Goal: Navigation & Orientation: Find specific page/section

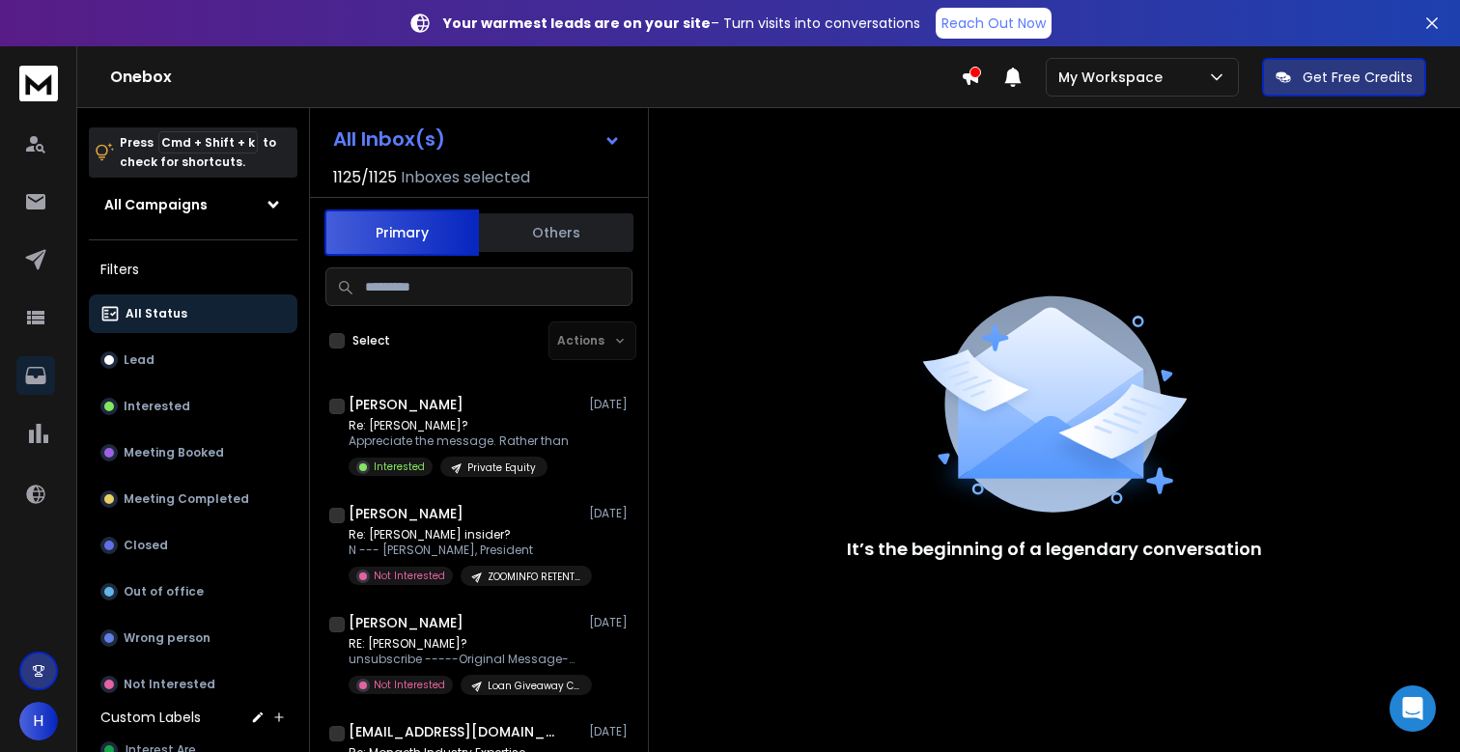
click at [560, 222] on button "Others" at bounding box center [556, 233] width 155 height 42
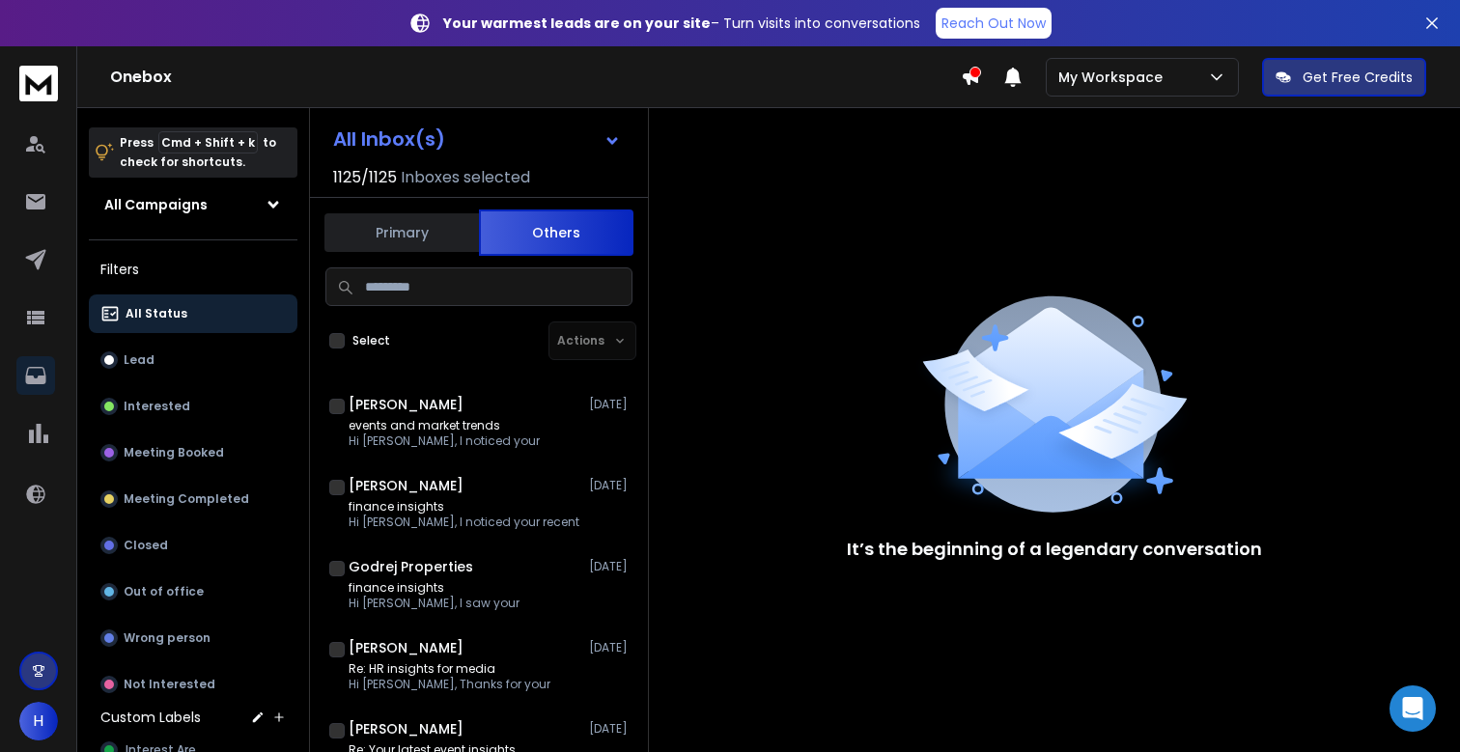
click at [407, 213] on button "Primary" at bounding box center [402, 233] width 155 height 42
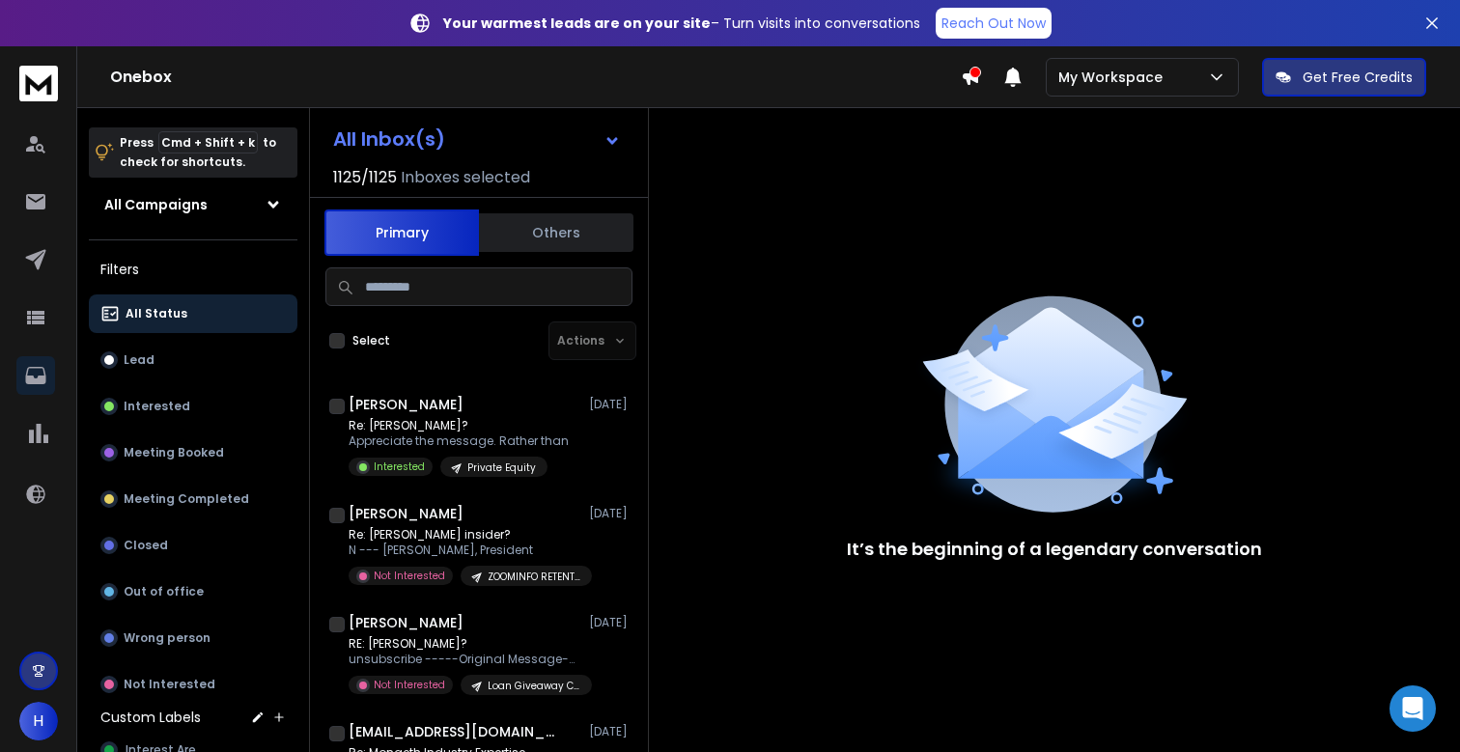
click at [521, 226] on button "Others" at bounding box center [556, 233] width 155 height 42
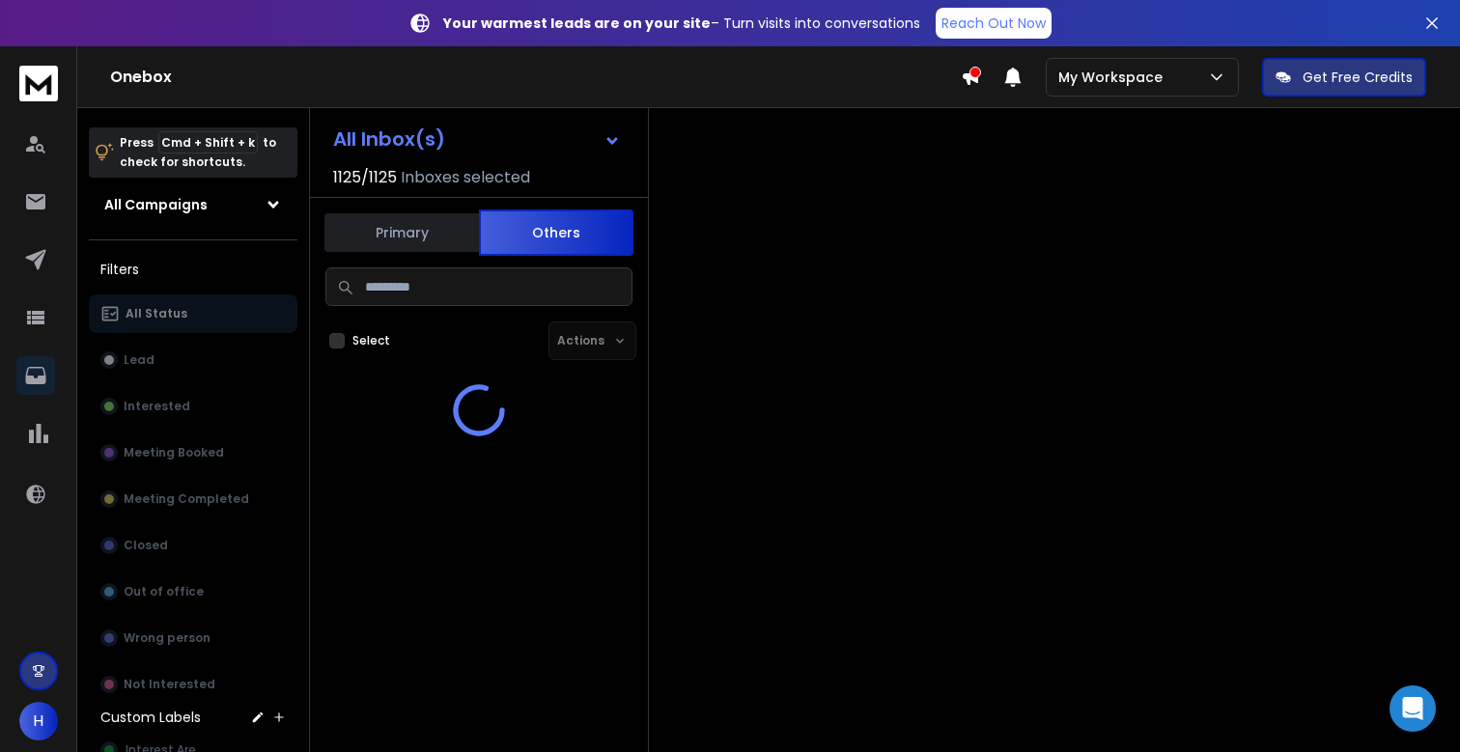
click at [521, 226] on button "Others" at bounding box center [556, 233] width 155 height 46
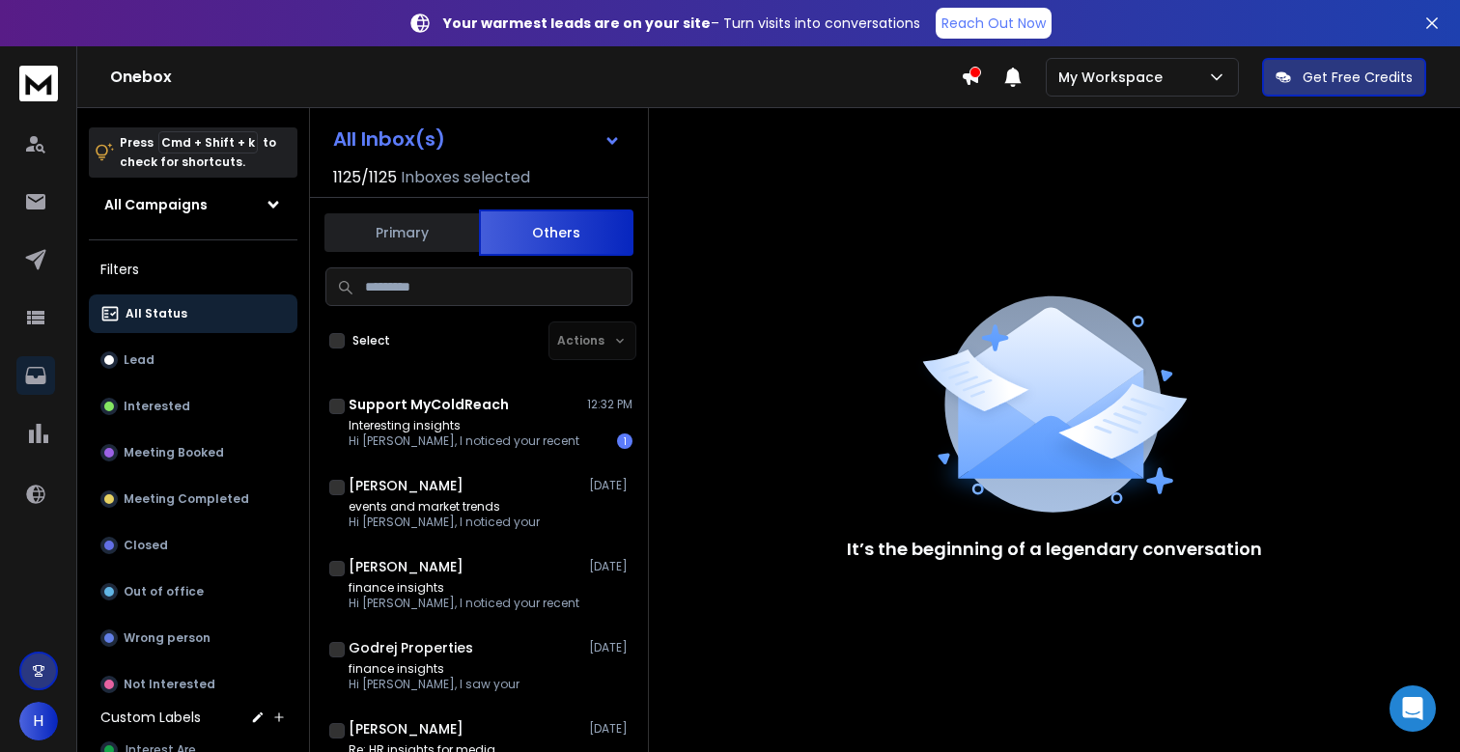
click at [396, 240] on button "Primary" at bounding box center [402, 233] width 155 height 42
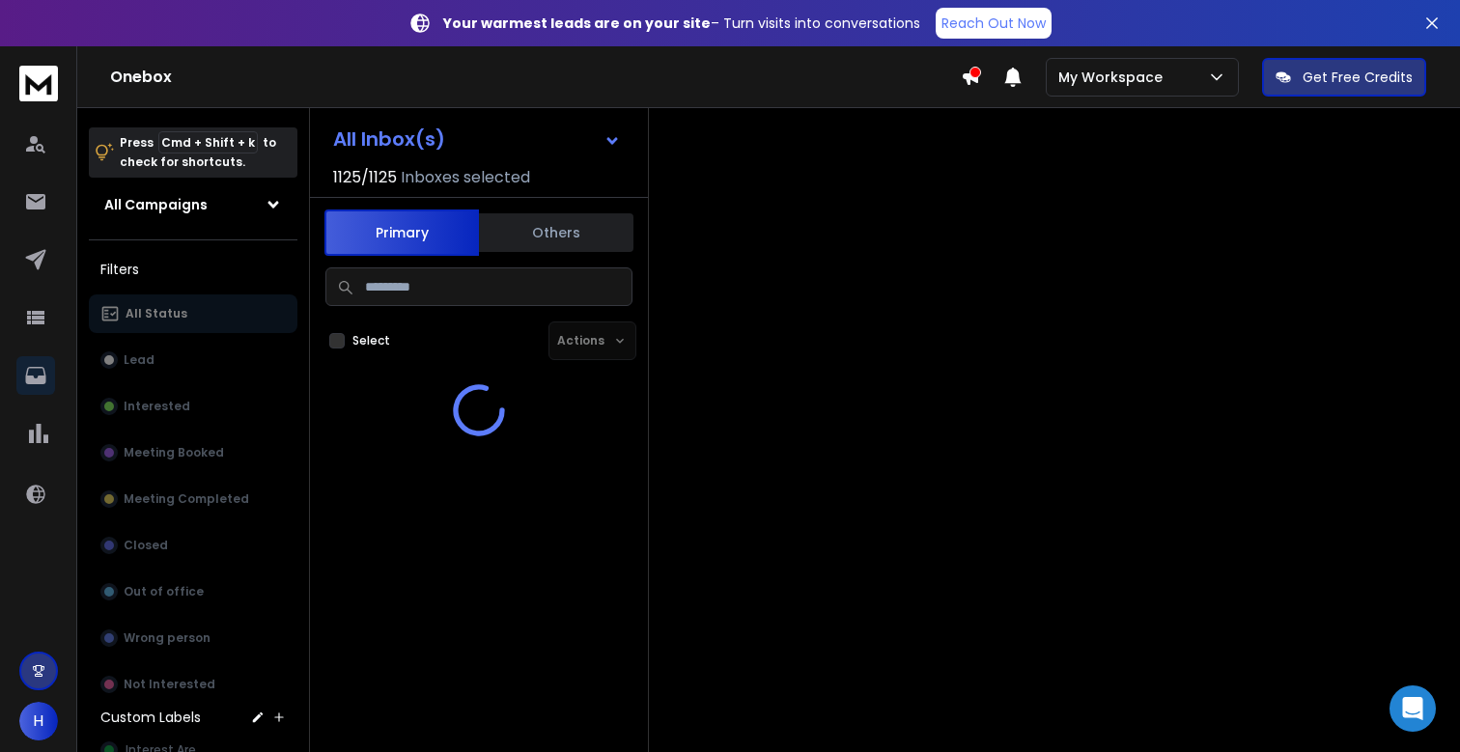
click at [396, 240] on button "Primary" at bounding box center [402, 233] width 155 height 46
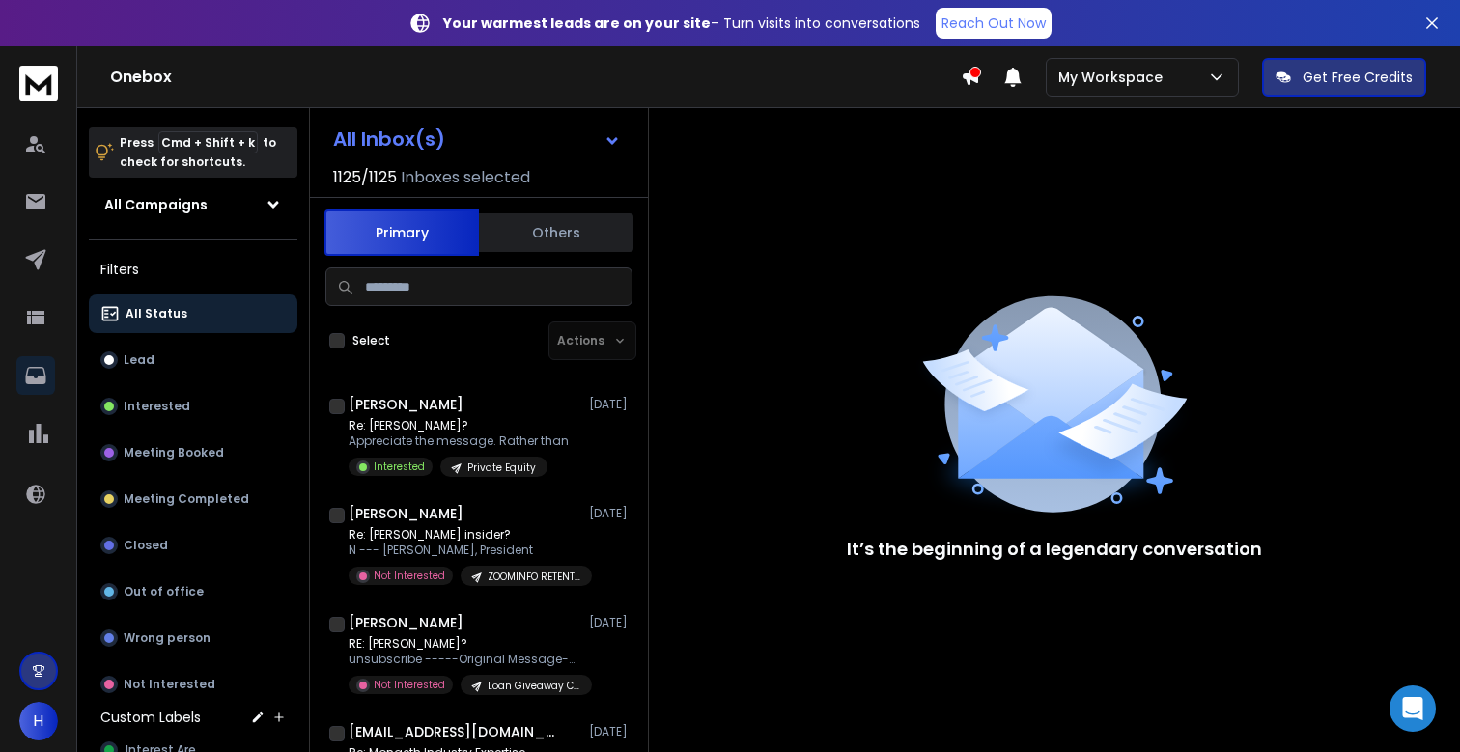
drag, startPoint x: 589, startPoint y: 211, endPoint x: 581, endPoint y: 225, distance: 16.4
click at [581, 225] on button "Others" at bounding box center [556, 233] width 155 height 42
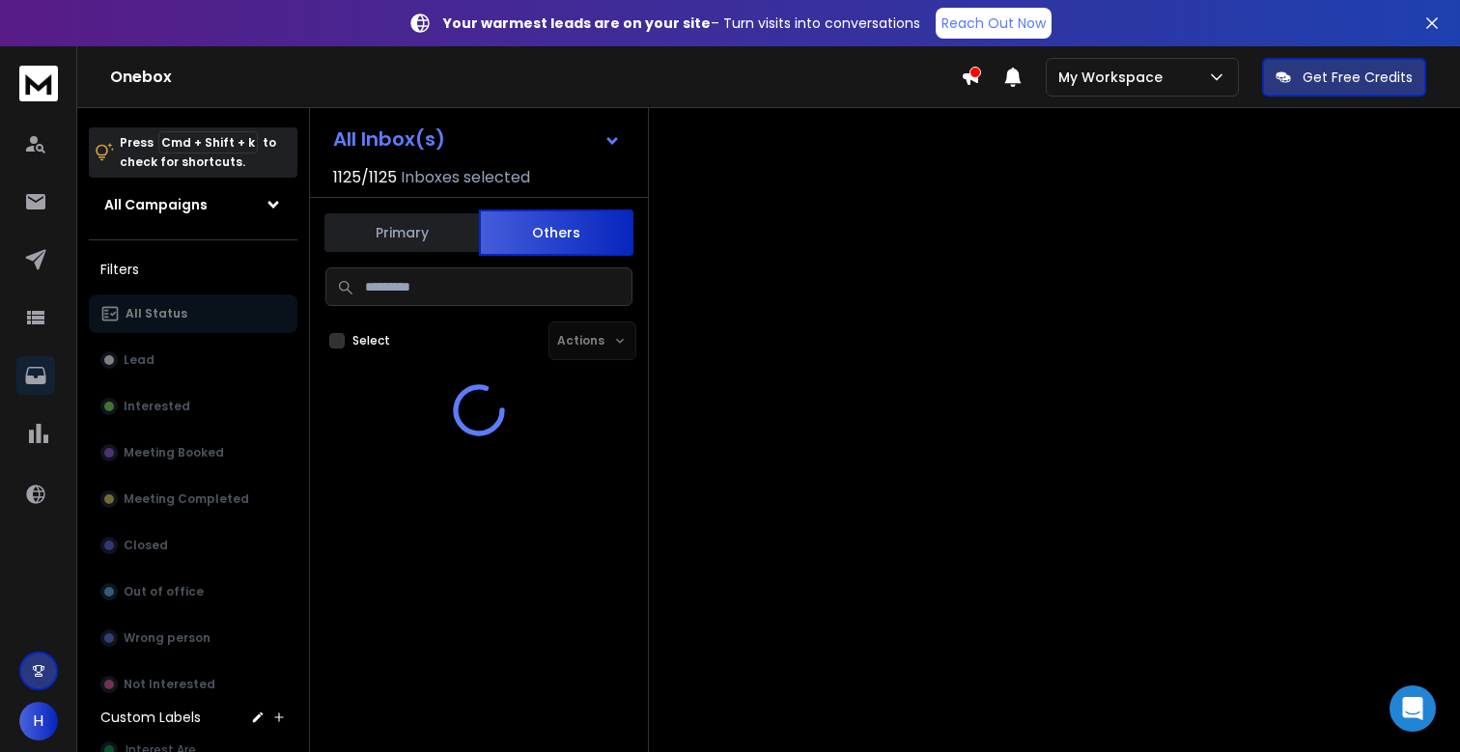
click at [581, 225] on button "Others" at bounding box center [556, 233] width 155 height 46
click at [579, 227] on button "Others" at bounding box center [556, 233] width 155 height 46
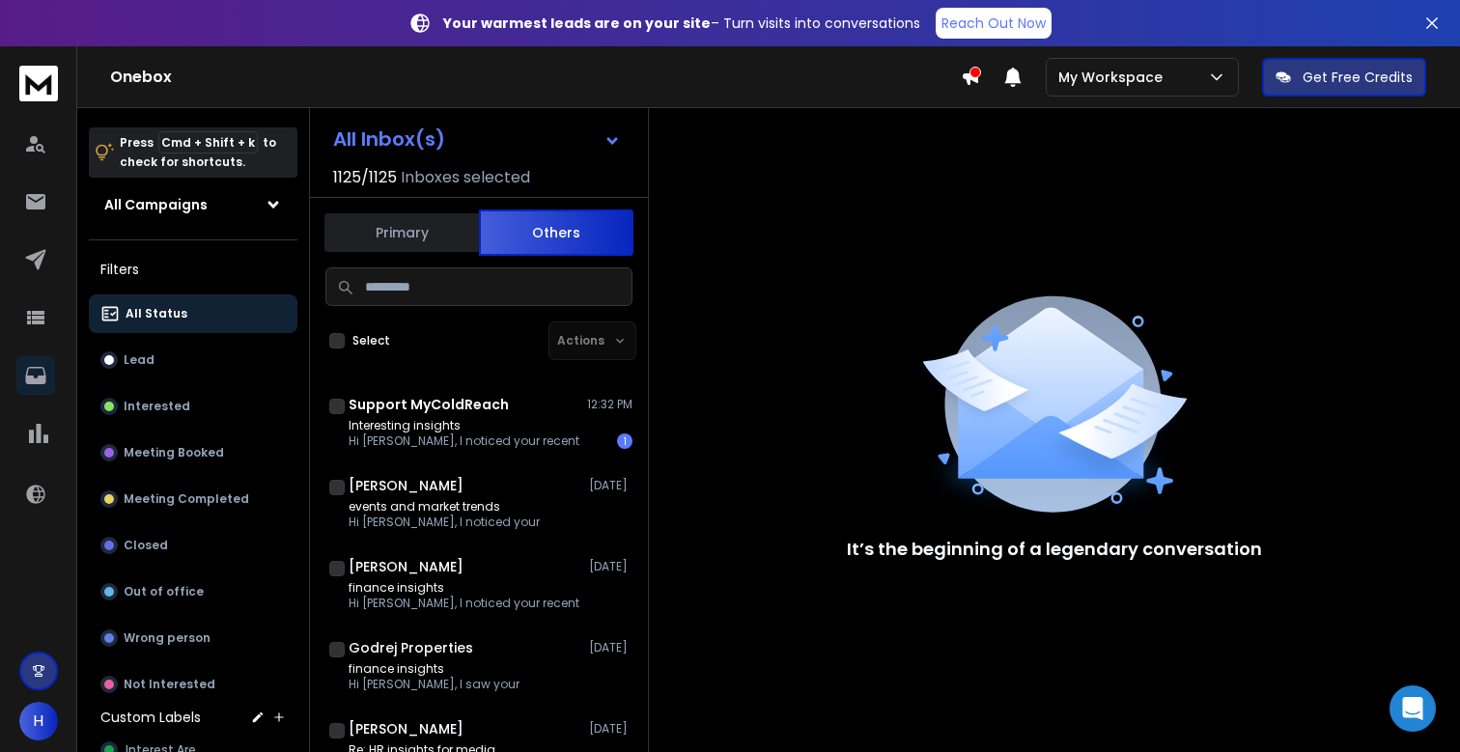
click at [402, 241] on button "Primary" at bounding box center [402, 233] width 155 height 42
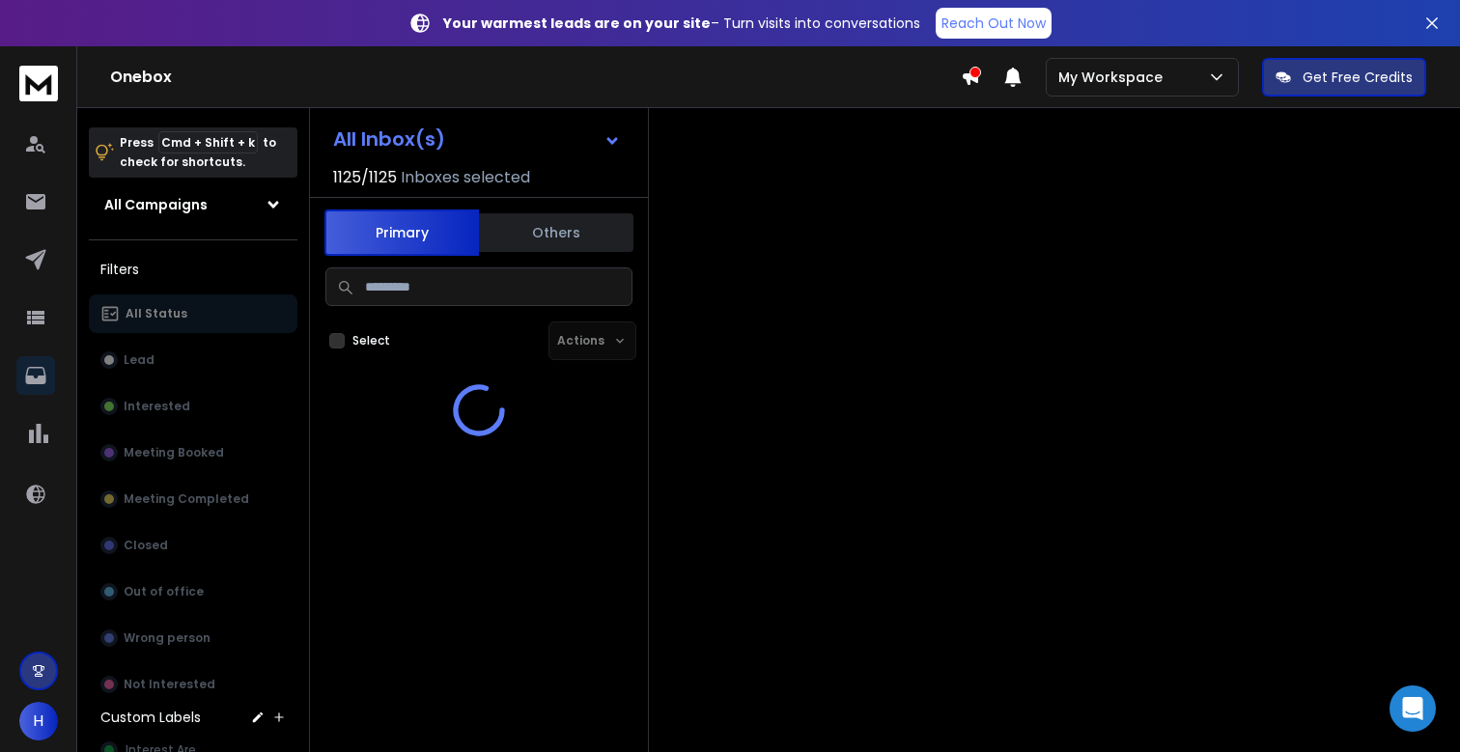
click at [402, 241] on button "Primary" at bounding box center [402, 233] width 155 height 46
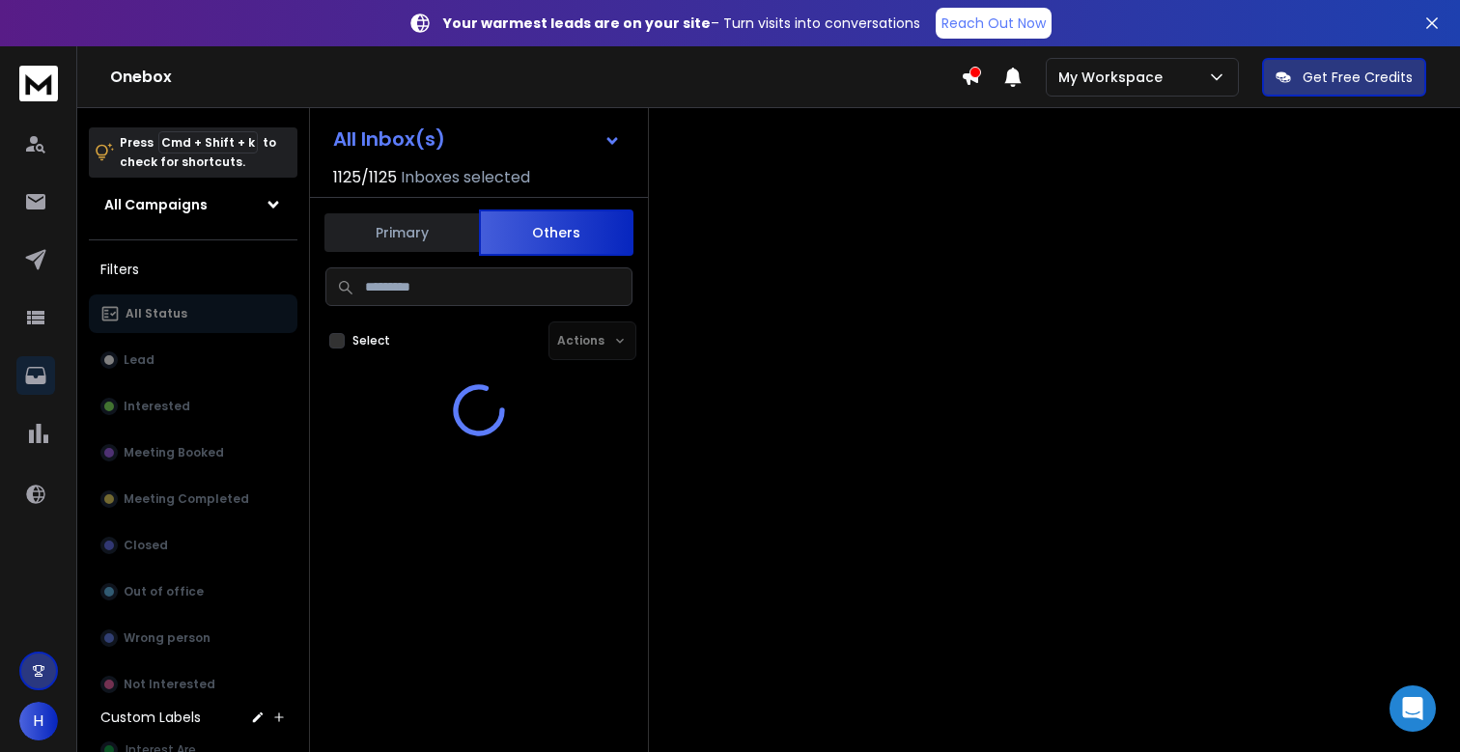
drag, startPoint x: 543, startPoint y: 225, endPoint x: 528, endPoint y: 232, distance: 16.0
click at [528, 232] on button "Others" at bounding box center [556, 233] width 155 height 46
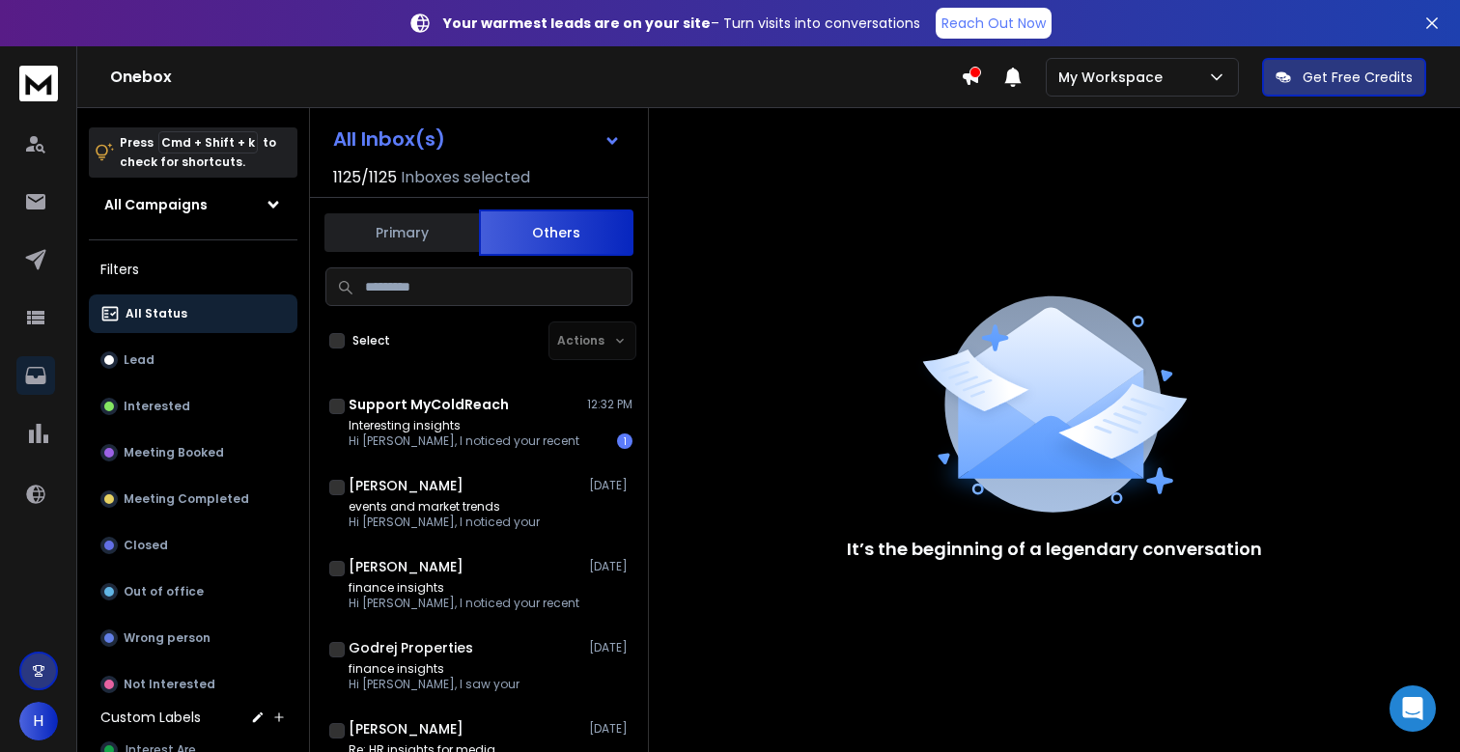
click at [382, 232] on button "Primary" at bounding box center [402, 233] width 155 height 42
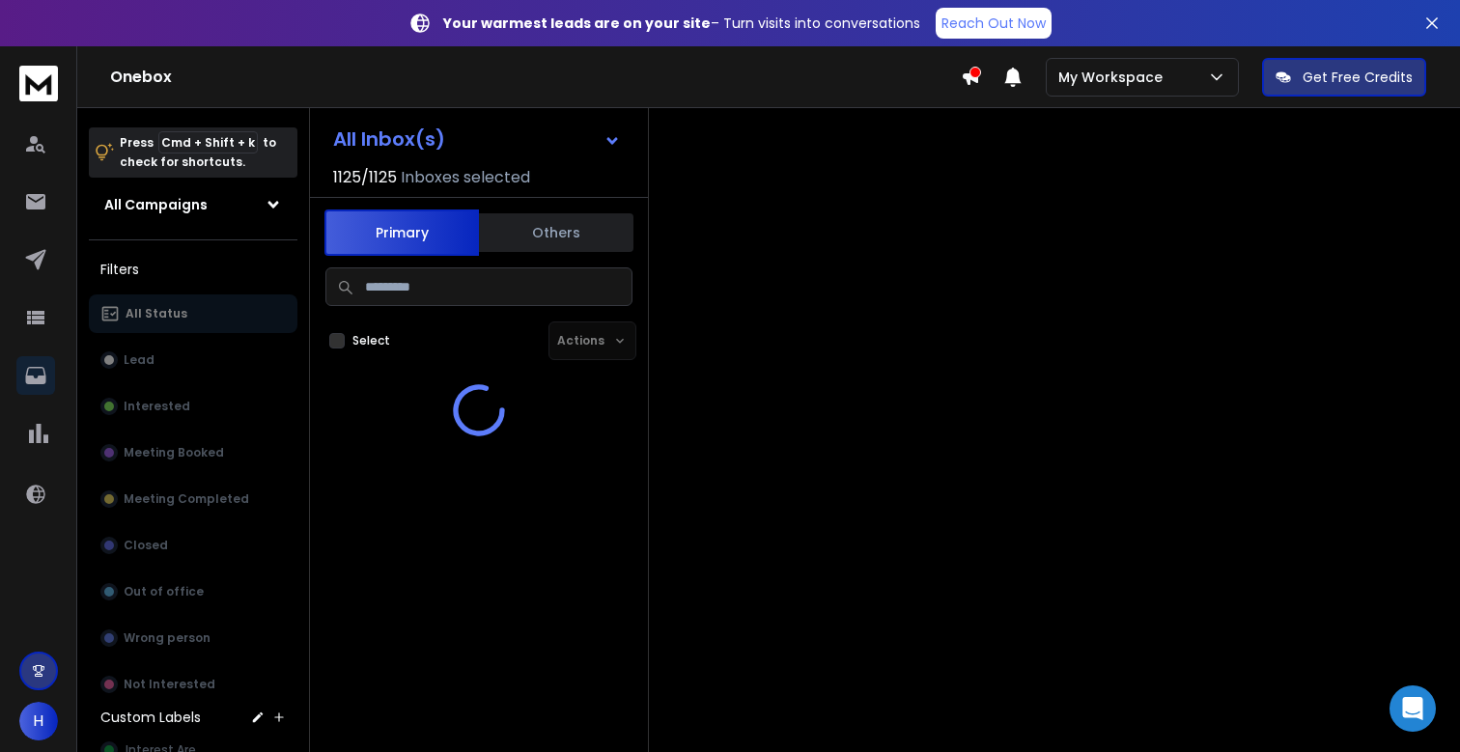
click at [382, 232] on button "Primary" at bounding box center [402, 233] width 155 height 46
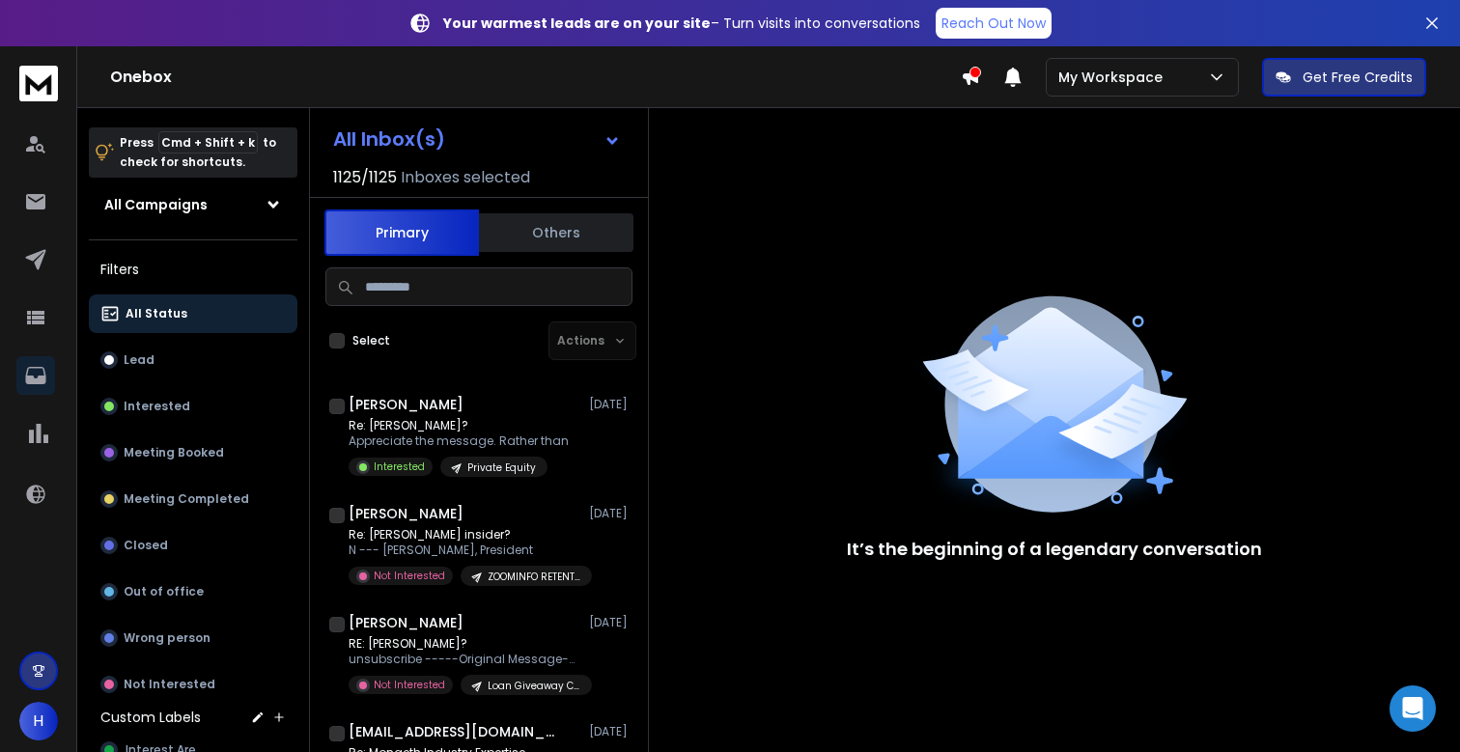
click at [517, 254] on div "Primary Others Select Actions [PERSON_NAME] [DATE] Re: [PERSON_NAME]? Appreciat…" at bounding box center [479, 574] width 338 height 722
click at [569, 207] on div "All Inbox(s) 1125 / 1125 Inboxes selected Primary Others Select Actions [PERSON…" at bounding box center [479, 484] width 338 height 752
click at [525, 237] on button "Others" at bounding box center [556, 233] width 155 height 42
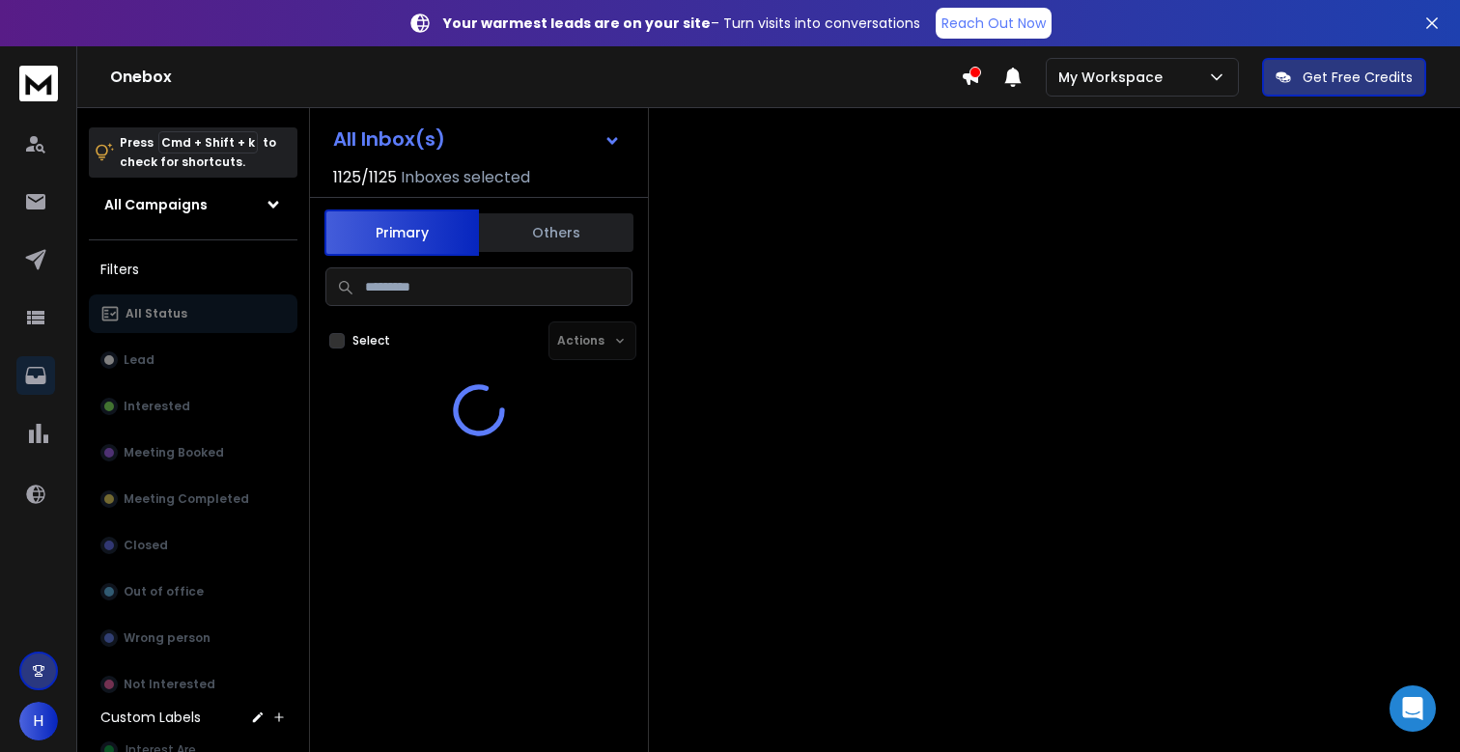
click at [439, 248] on button "Primary" at bounding box center [402, 233] width 155 height 46
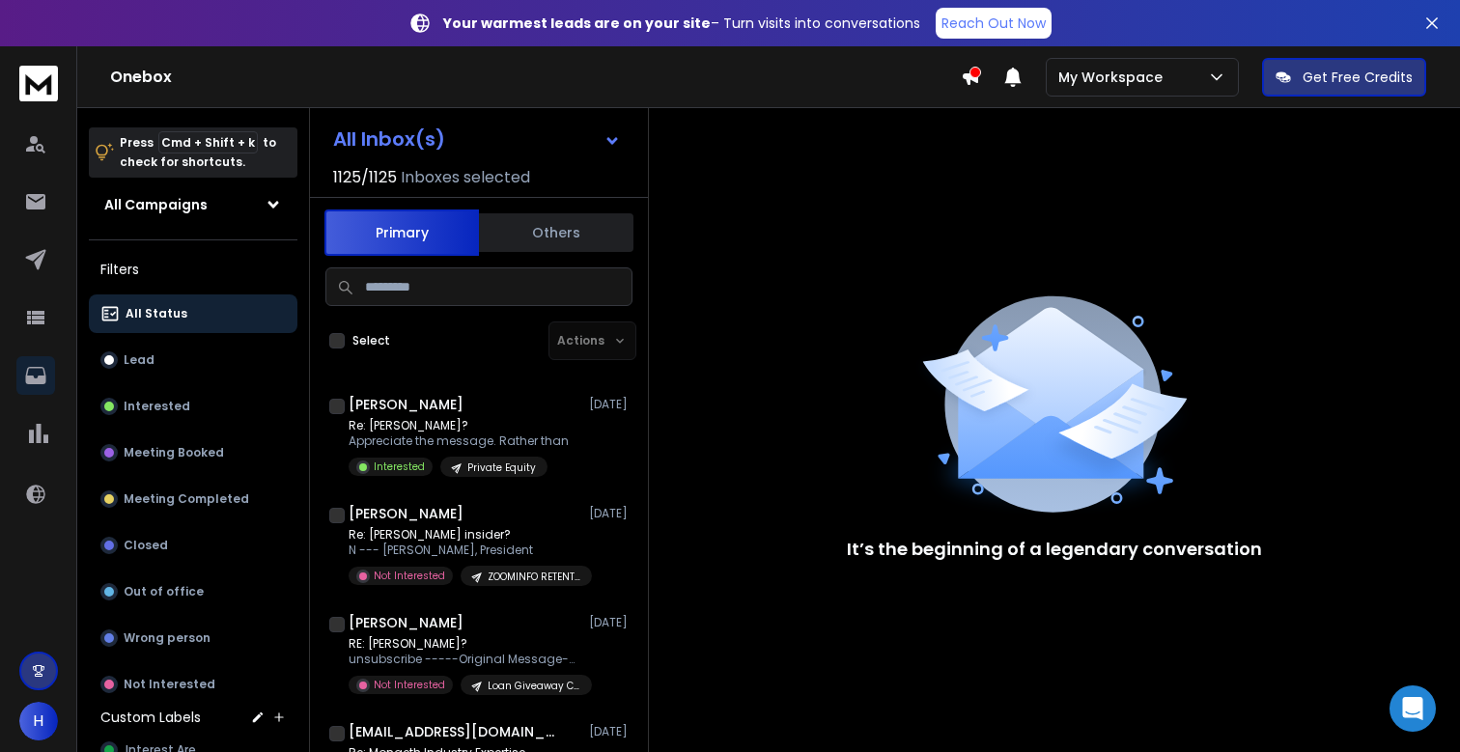
click at [504, 251] on button "Others" at bounding box center [556, 233] width 155 height 42
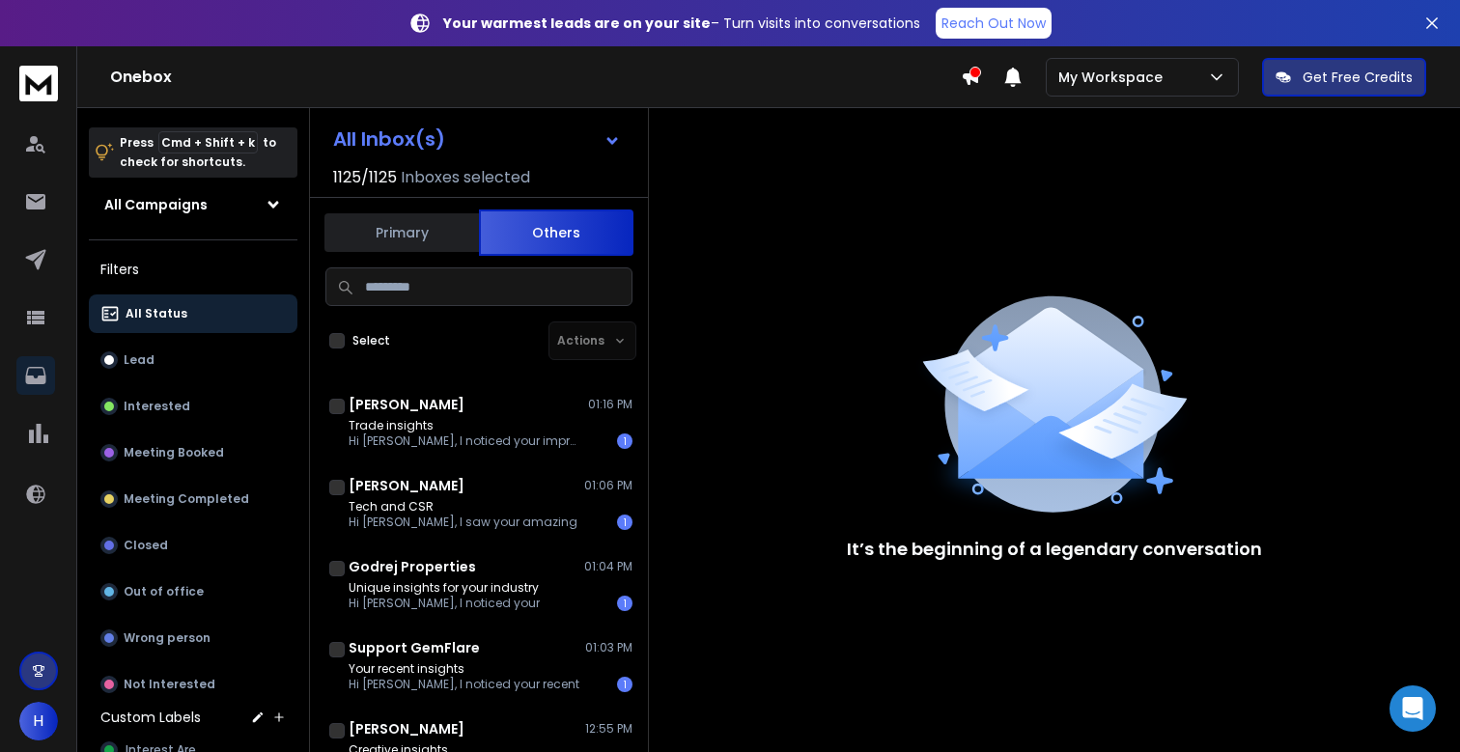
click at [435, 238] on button "Primary" at bounding box center [402, 233] width 155 height 42
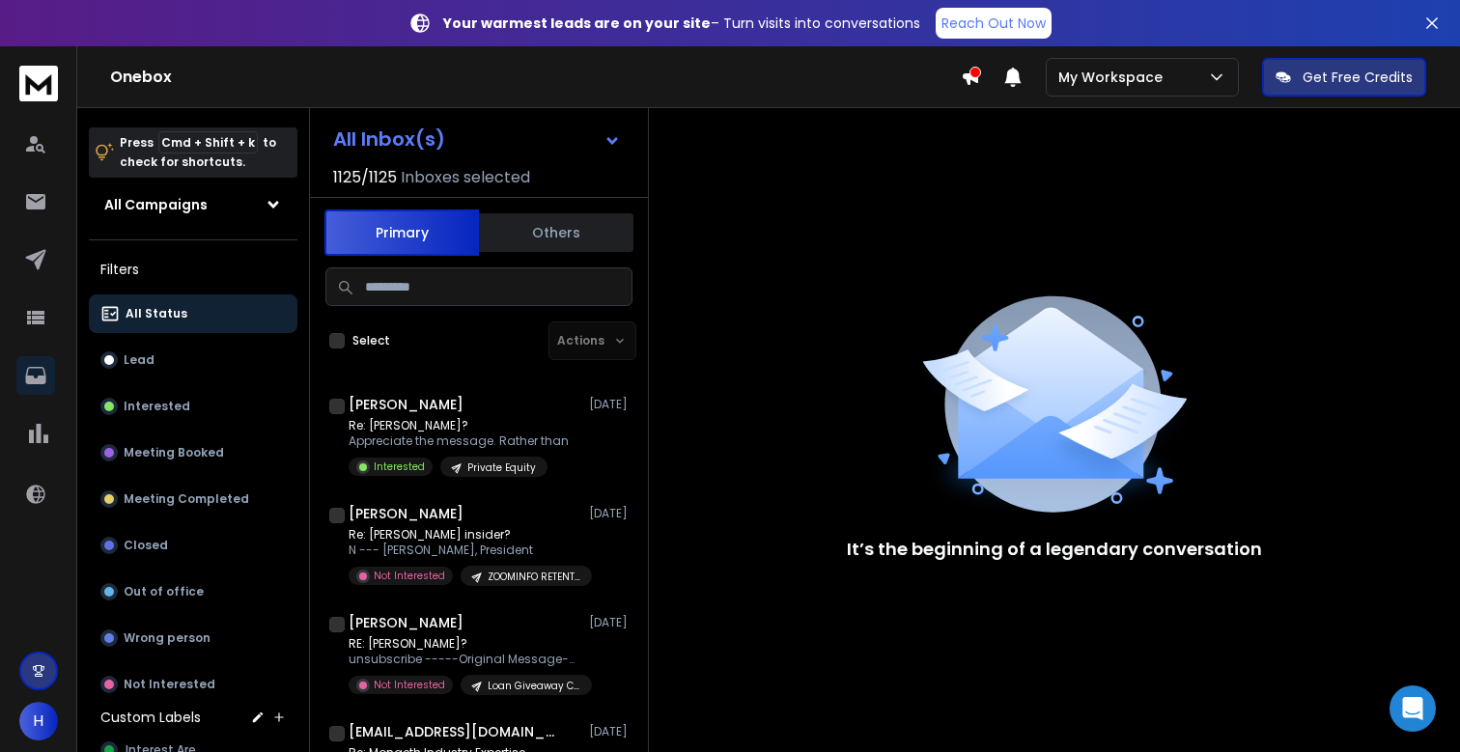
click at [503, 219] on button "Others" at bounding box center [556, 233] width 155 height 42
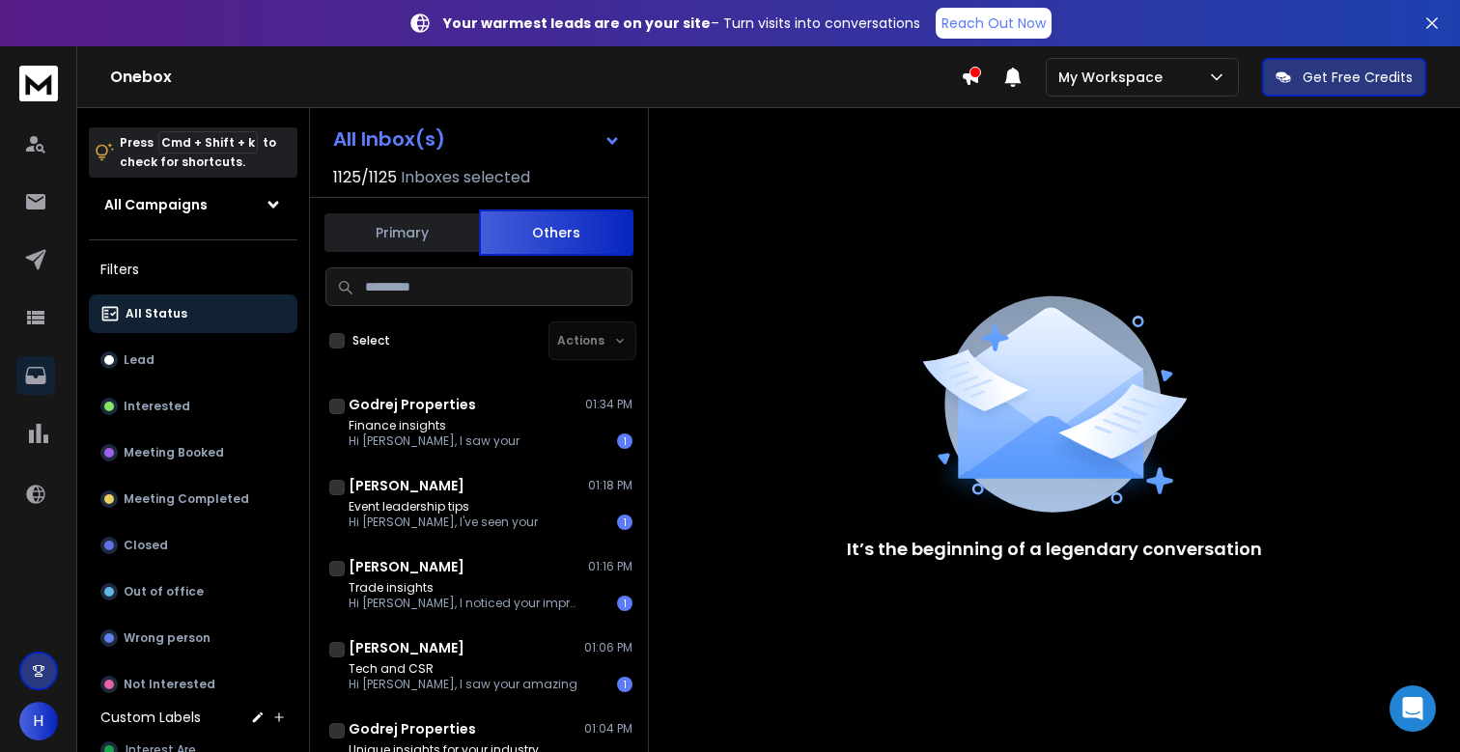
click at [449, 219] on button "Primary" at bounding box center [402, 233] width 155 height 42
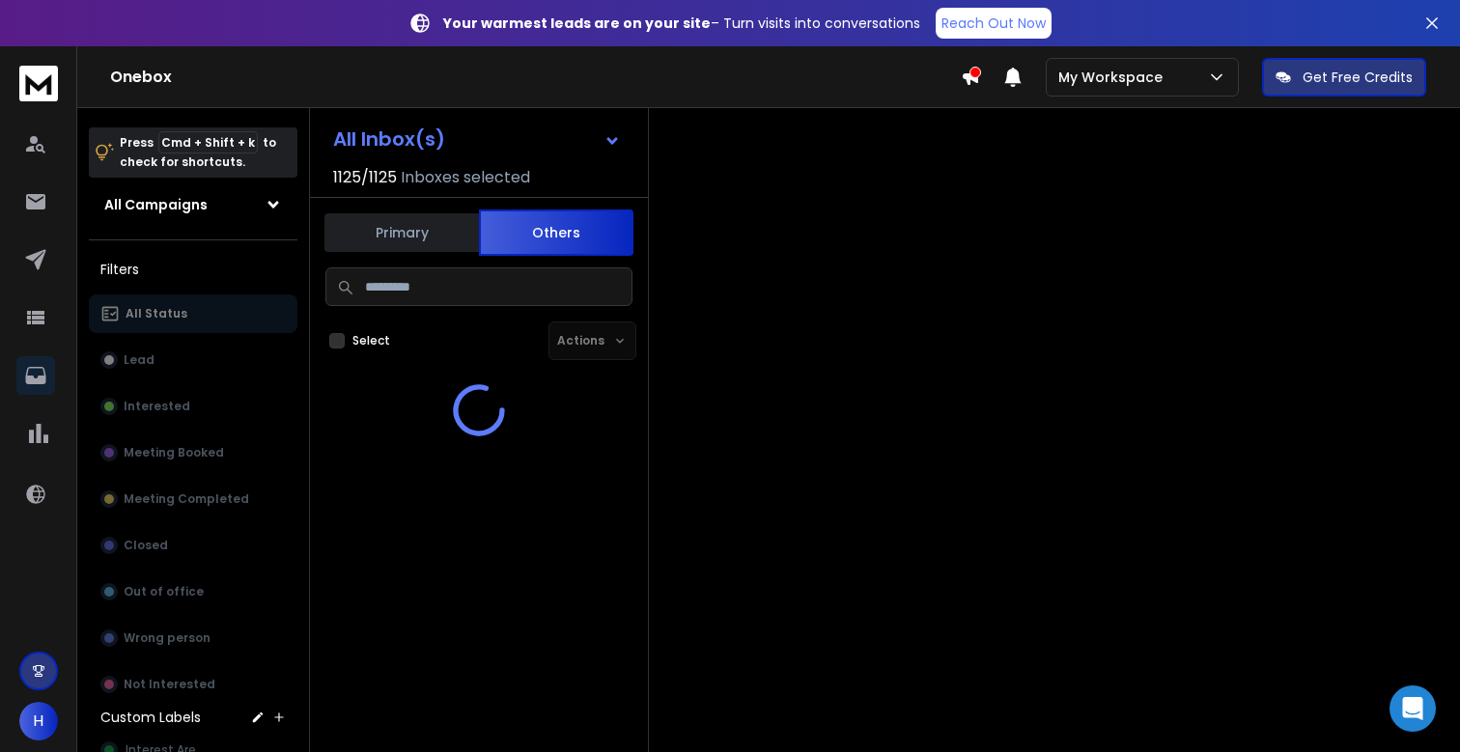
click at [569, 226] on button "Others" at bounding box center [556, 233] width 155 height 46
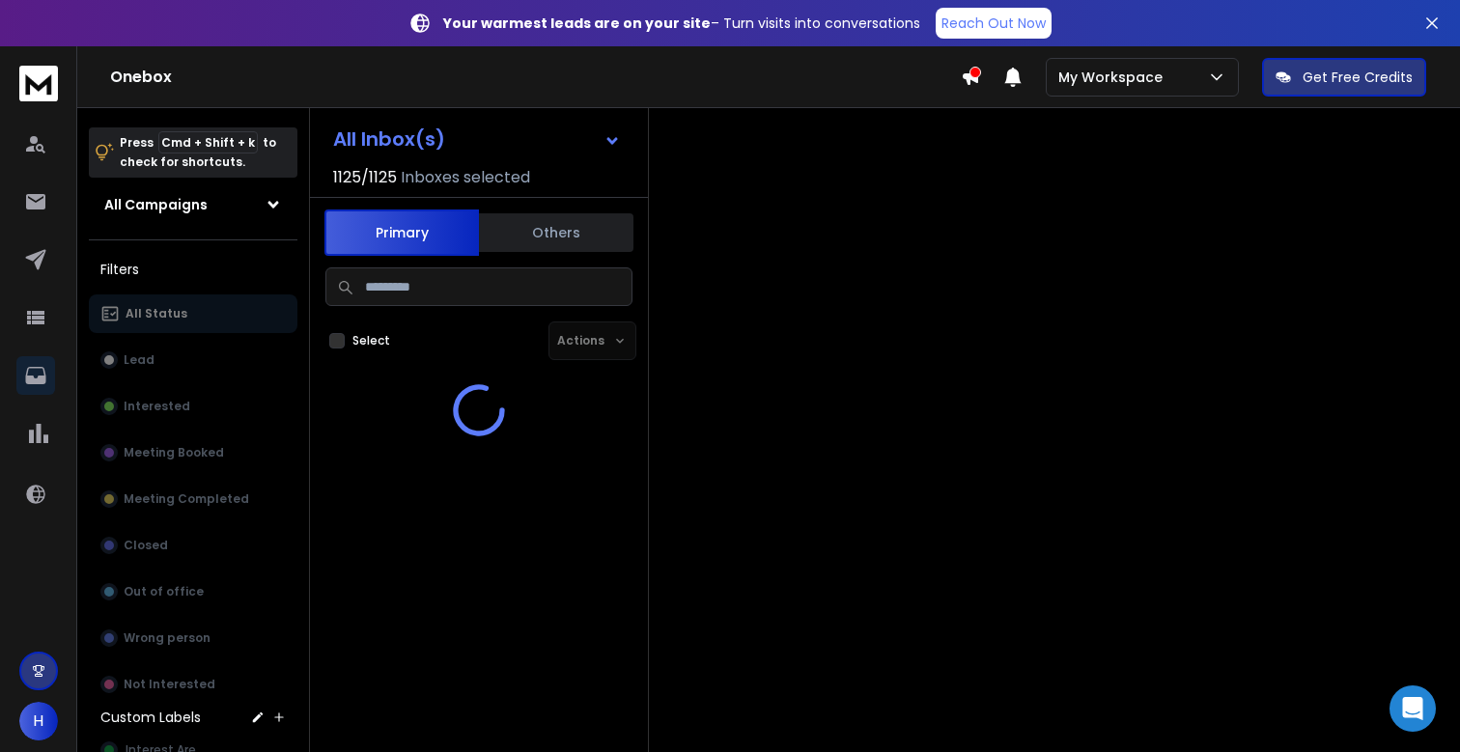
click at [415, 231] on button "Primary" at bounding box center [402, 233] width 155 height 46
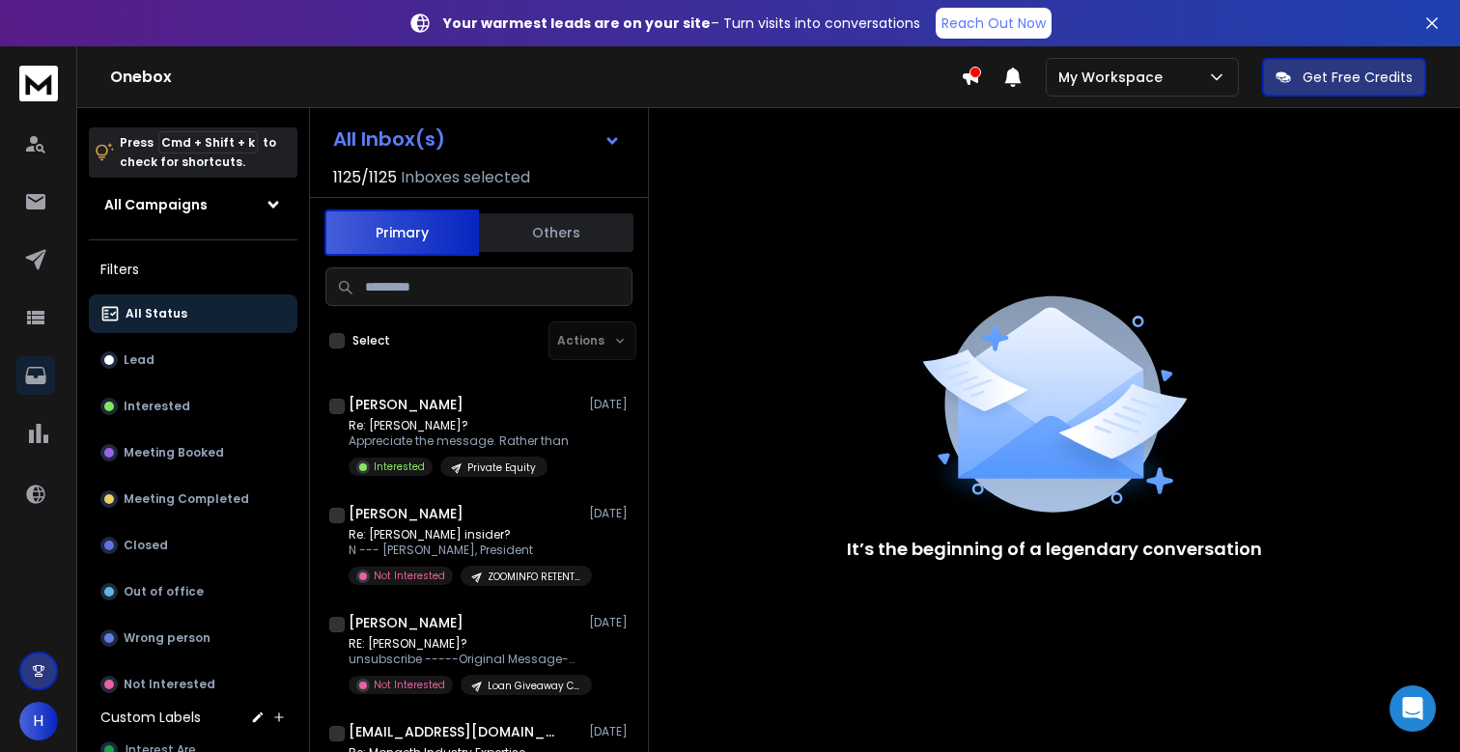
click at [573, 234] on button "Others" at bounding box center [556, 233] width 155 height 42
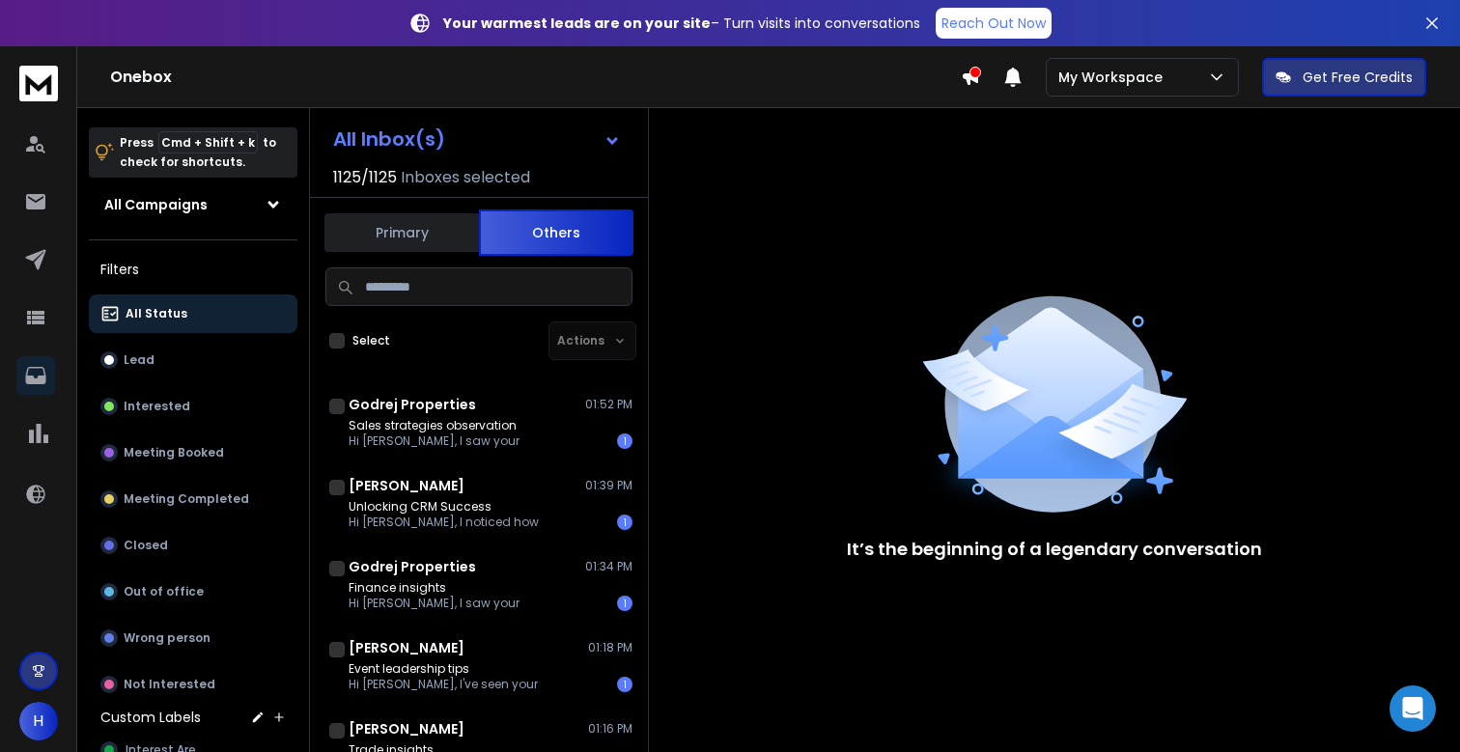
click at [548, 377] on div "Select Actions Godrej Properties 01:52 PM Sales strategies observation Hi [PERS…" at bounding box center [479, 598] width 338 height 676
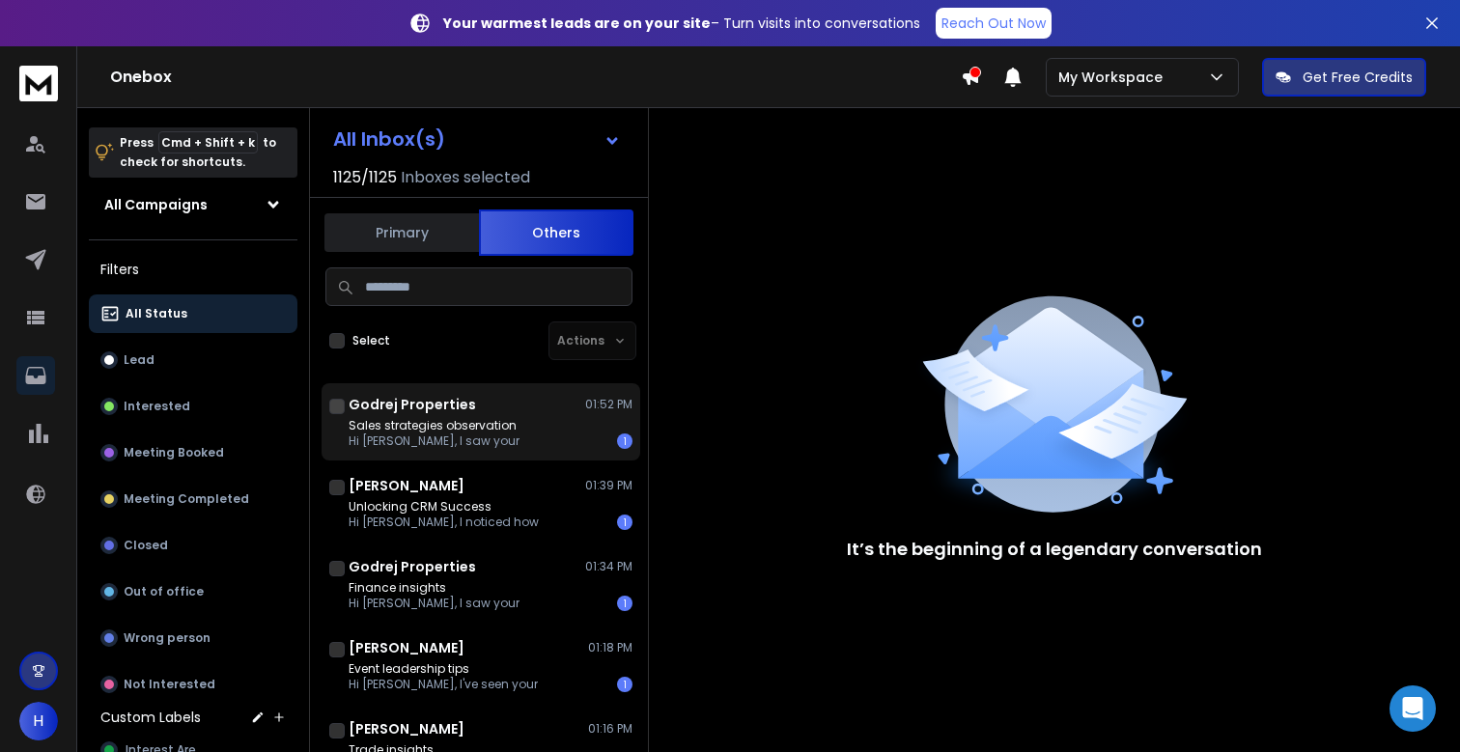
click at [548, 405] on div "Godrej Properties 01:52 PM" at bounding box center [491, 404] width 284 height 19
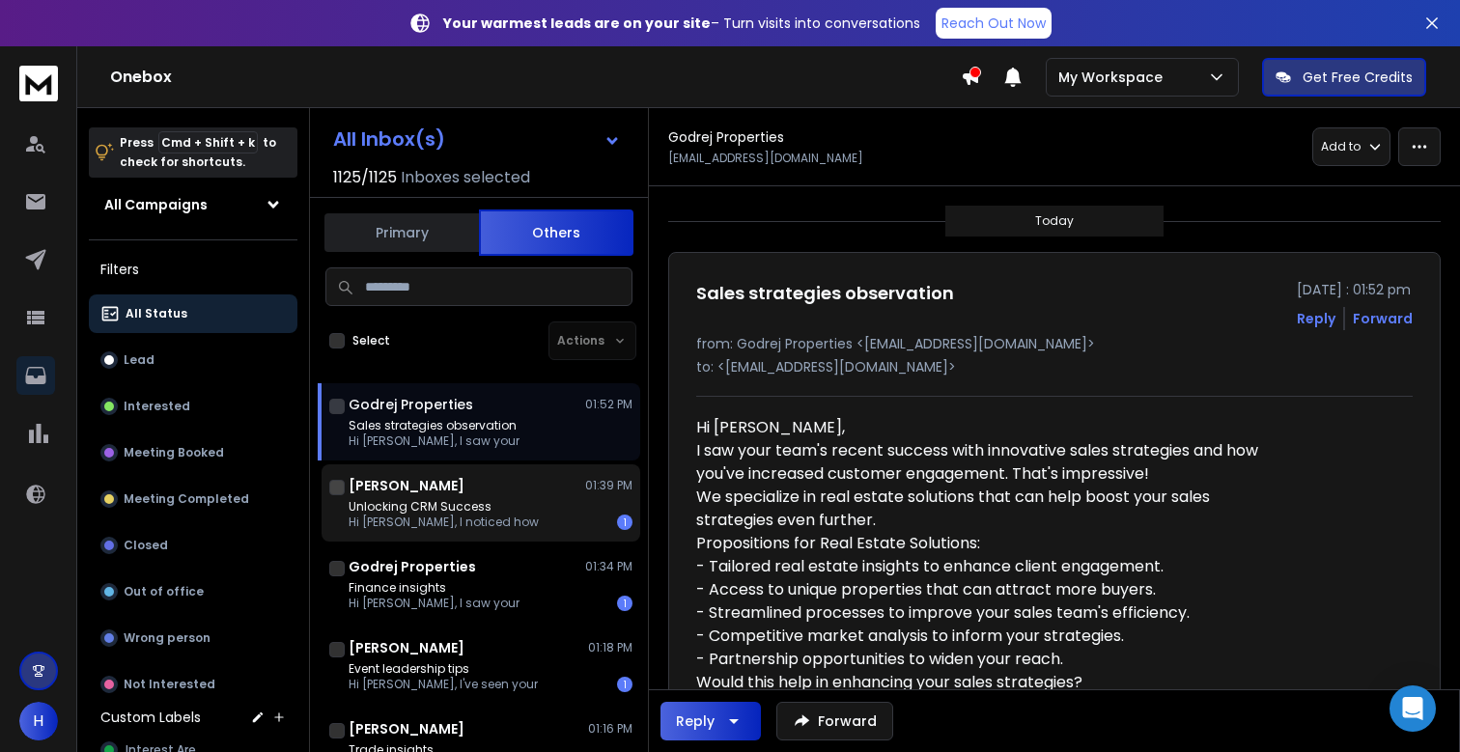
click at [544, 499] on div "Unlocking CRM Success Hi [PERSON_NAME], I noticed how 1" at bounding box center [491, 514] width 284 height 31
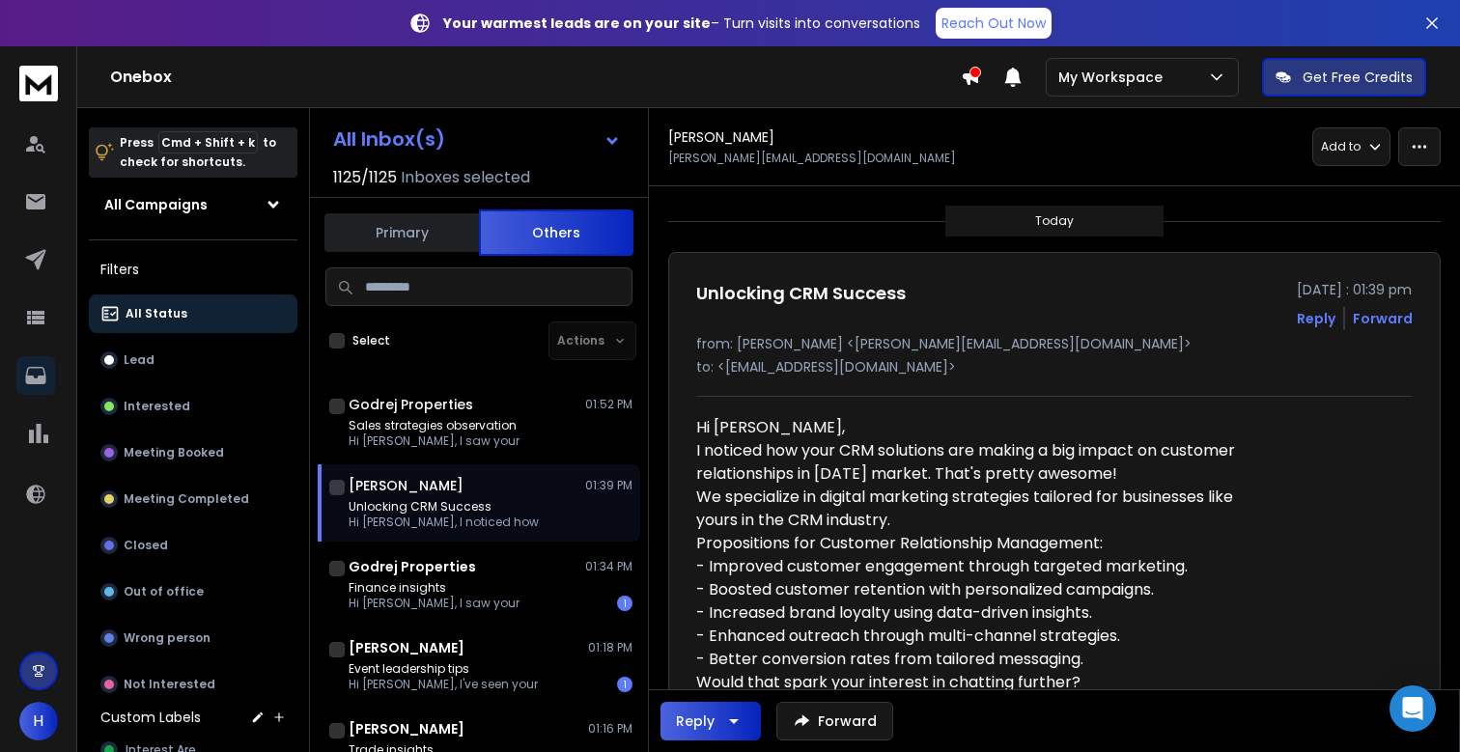
click at [416, 229] on button "Primary" at bounding box center [402, 233] width 155 height 42
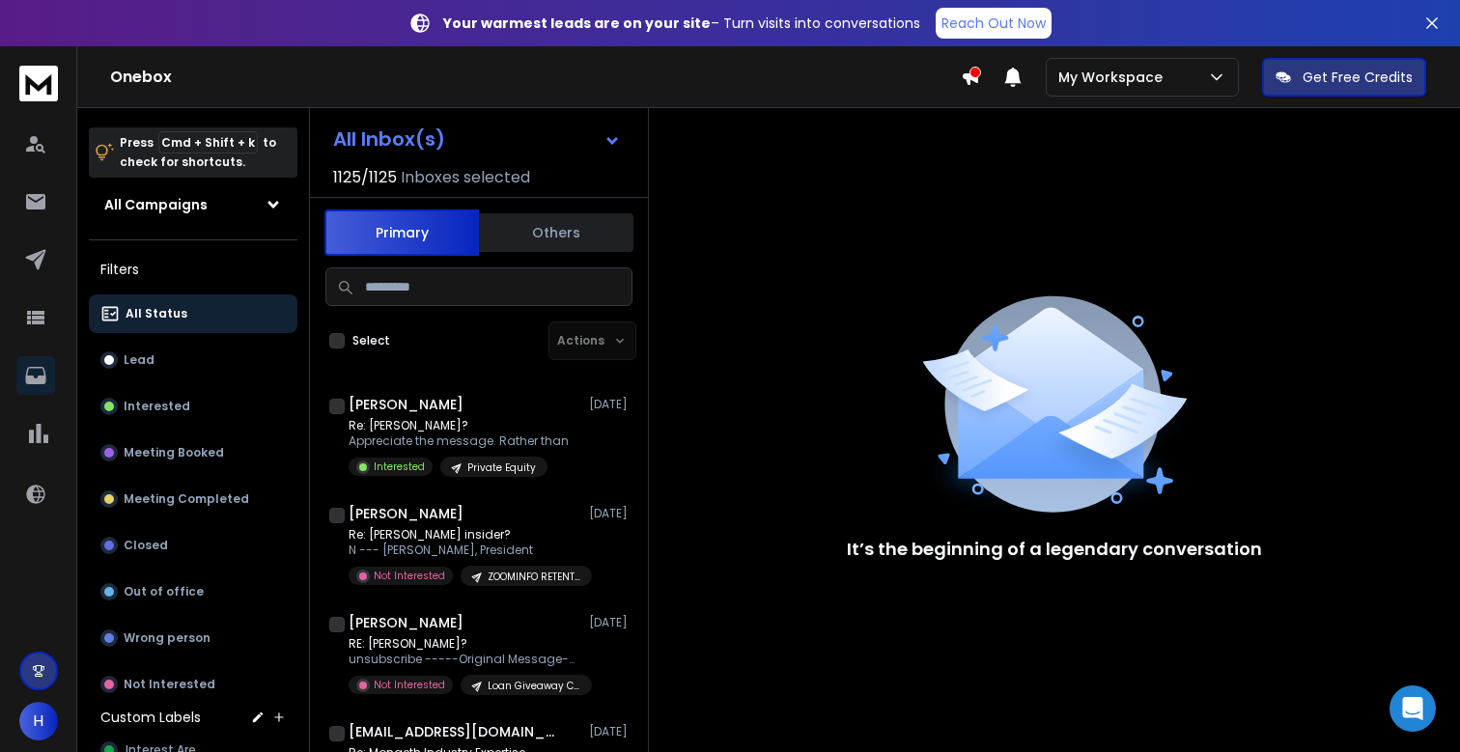
click at [507, 219] on button "Others" at bounding box center [556, 233] width 155 height 42
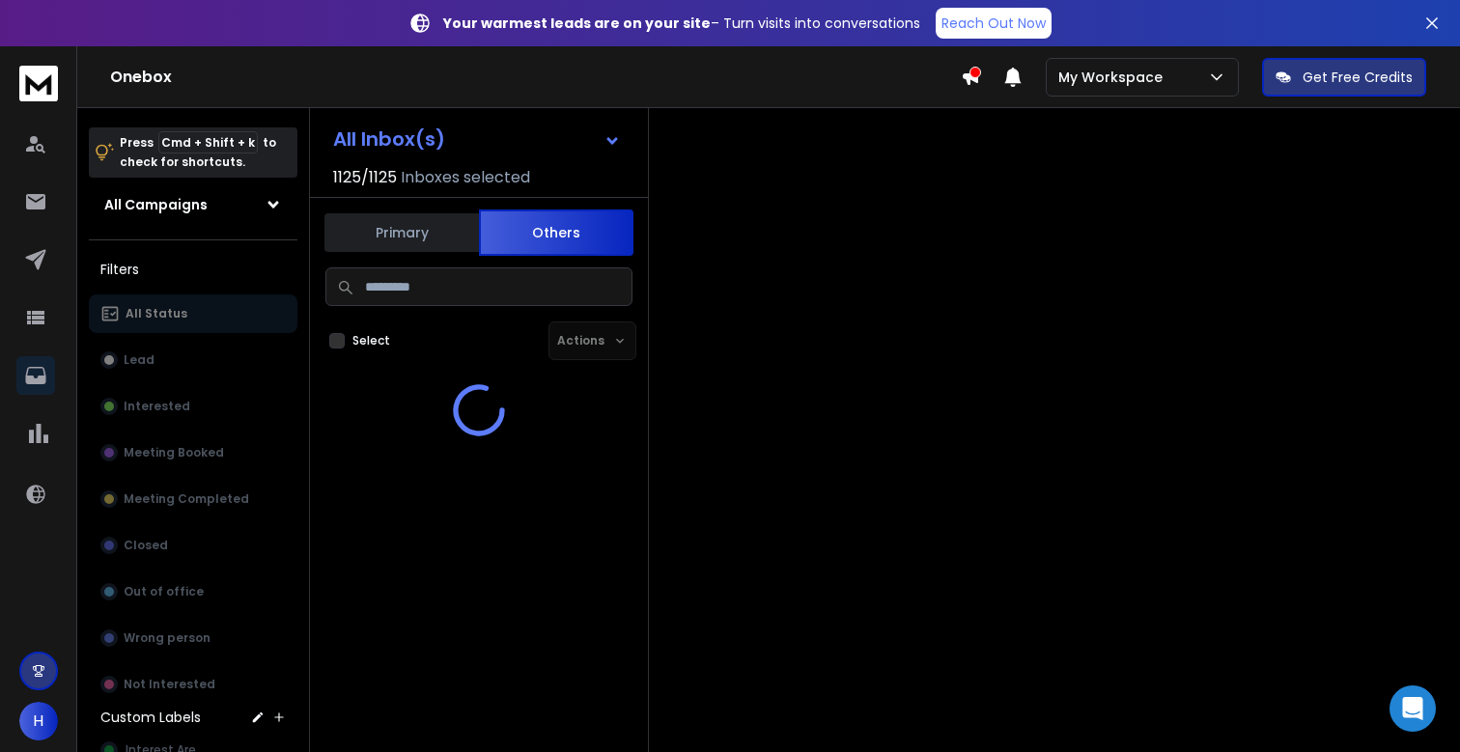
click at [507, 219] on button "Others" at bounding box center [556, 233] width 155 height 46
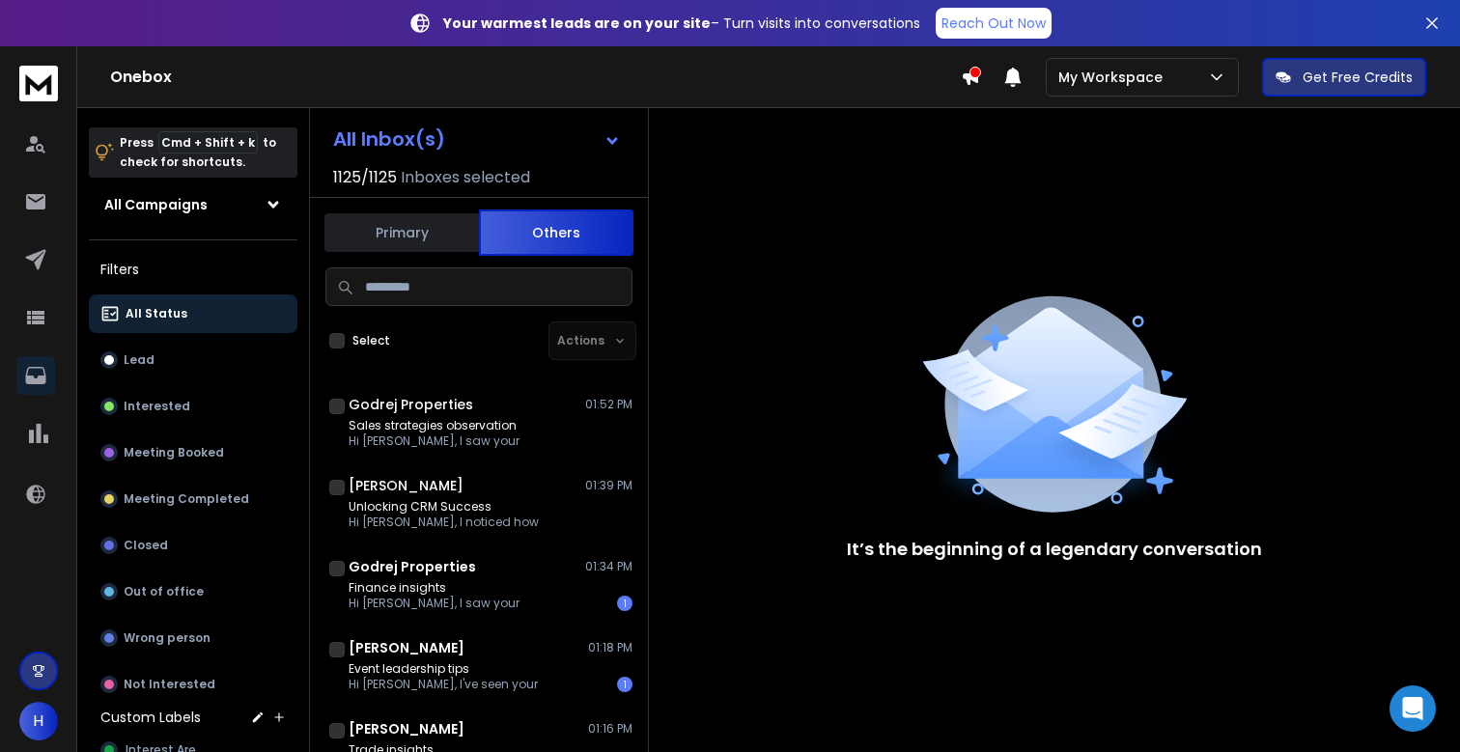
click at [417, 243] on button "Primary" at bounding box center [402, 233] width 155 height 42
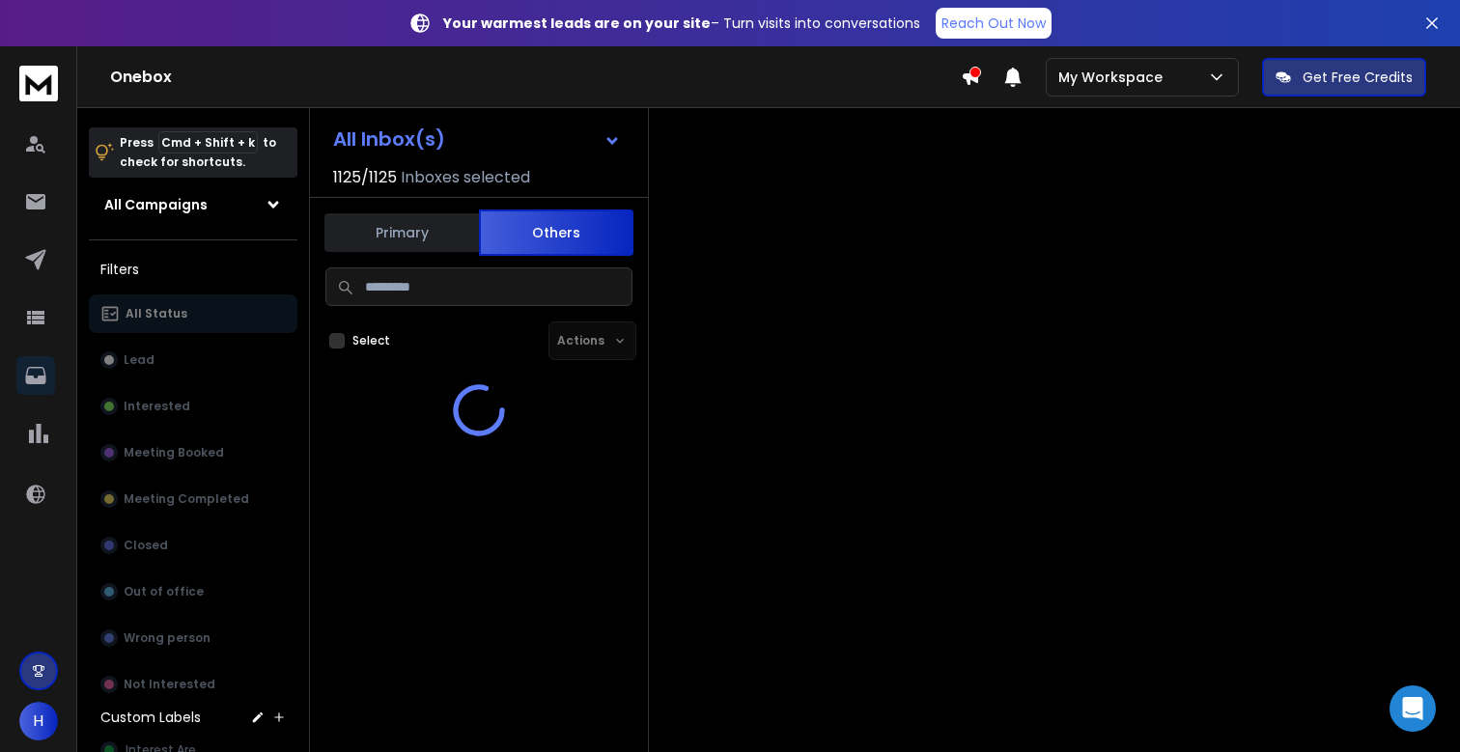
click at [534, 245] on button "Others" at bounding box center [556, 233] width 155 height 46
click at [533, 247] on button "Others" at bounding box center [556, 233] width 155 height 46
click at [461, 245] on button "Primary" at bounding box center [402, 233] width 155 height 42
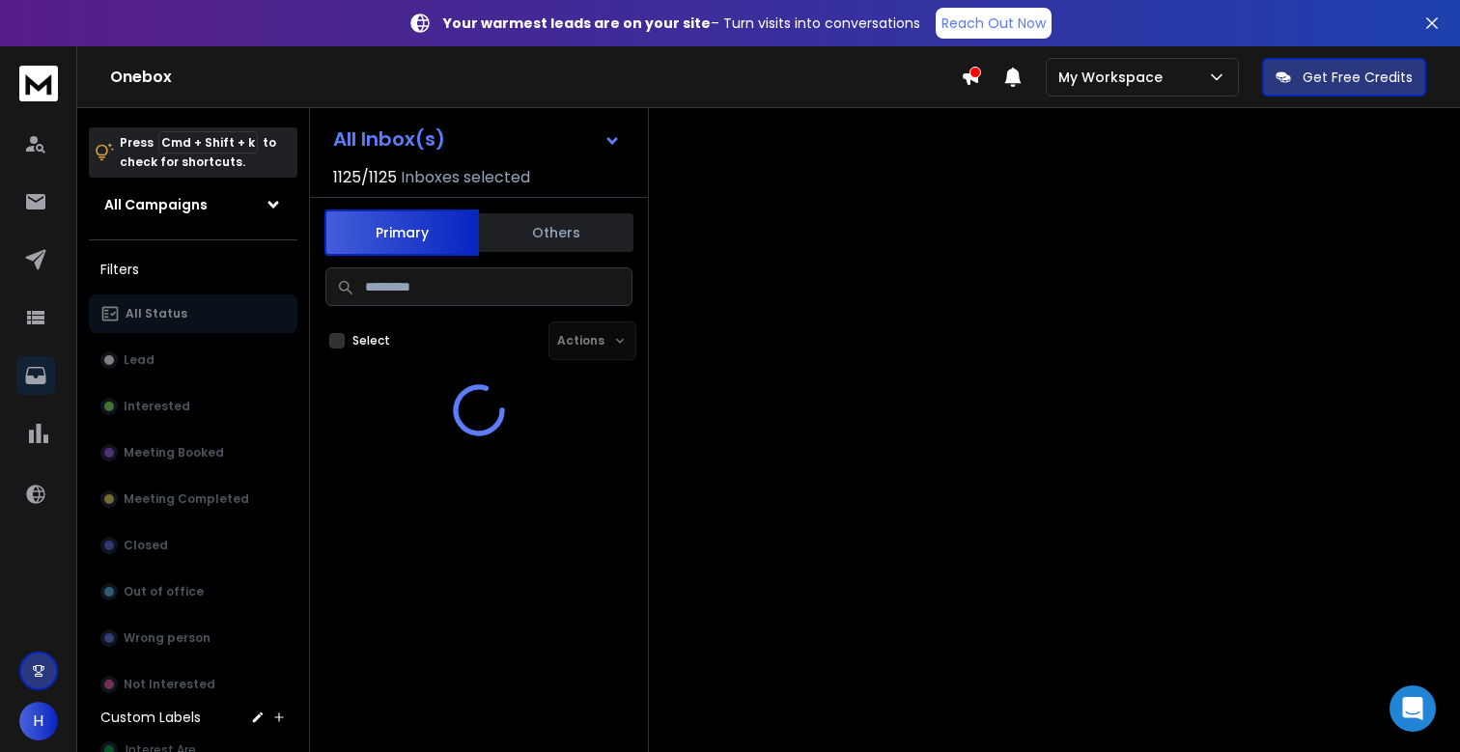
click at [461, 245] on button "Primary" at bounding box center [402, 233] width 155 height 46
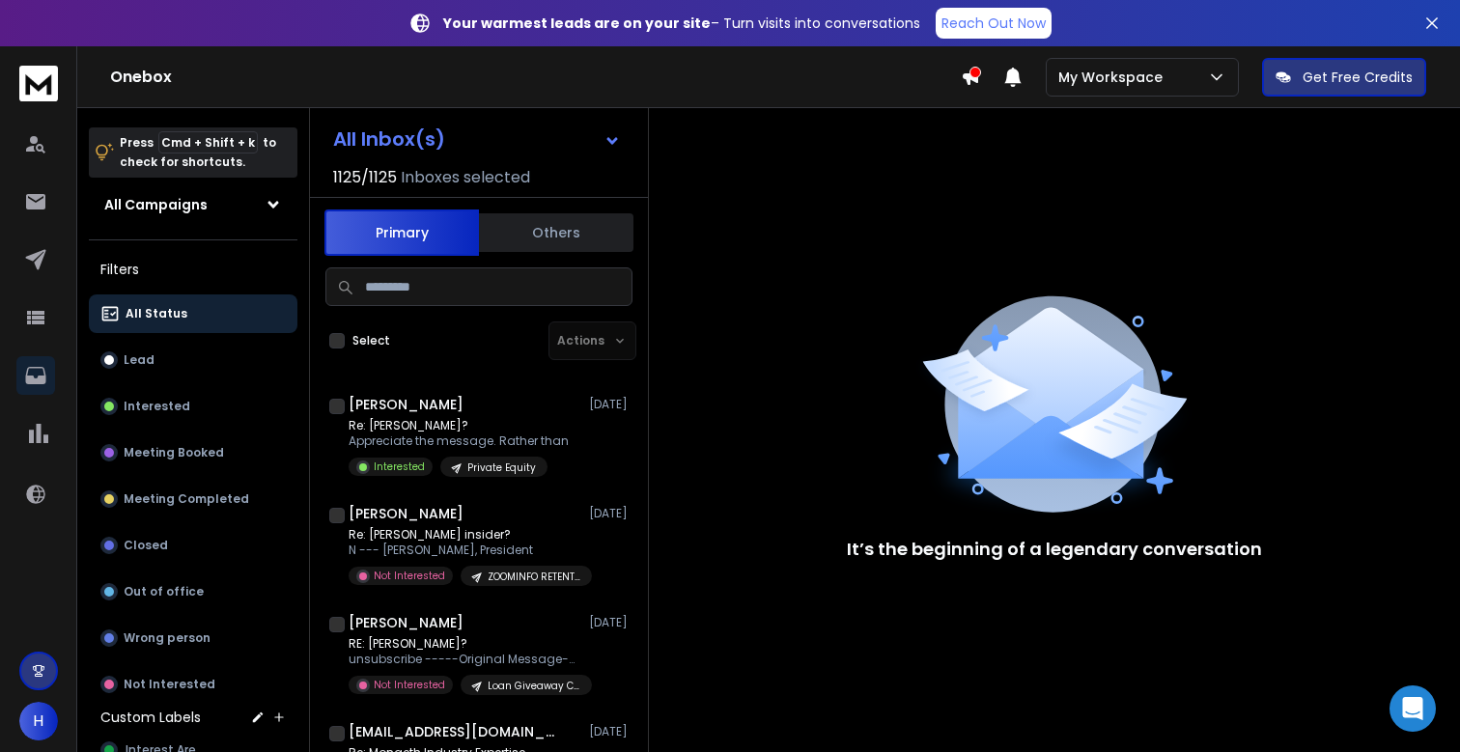
click at [499, 239] on button "Others" at bounding box center [556, 233] width 155 height 42
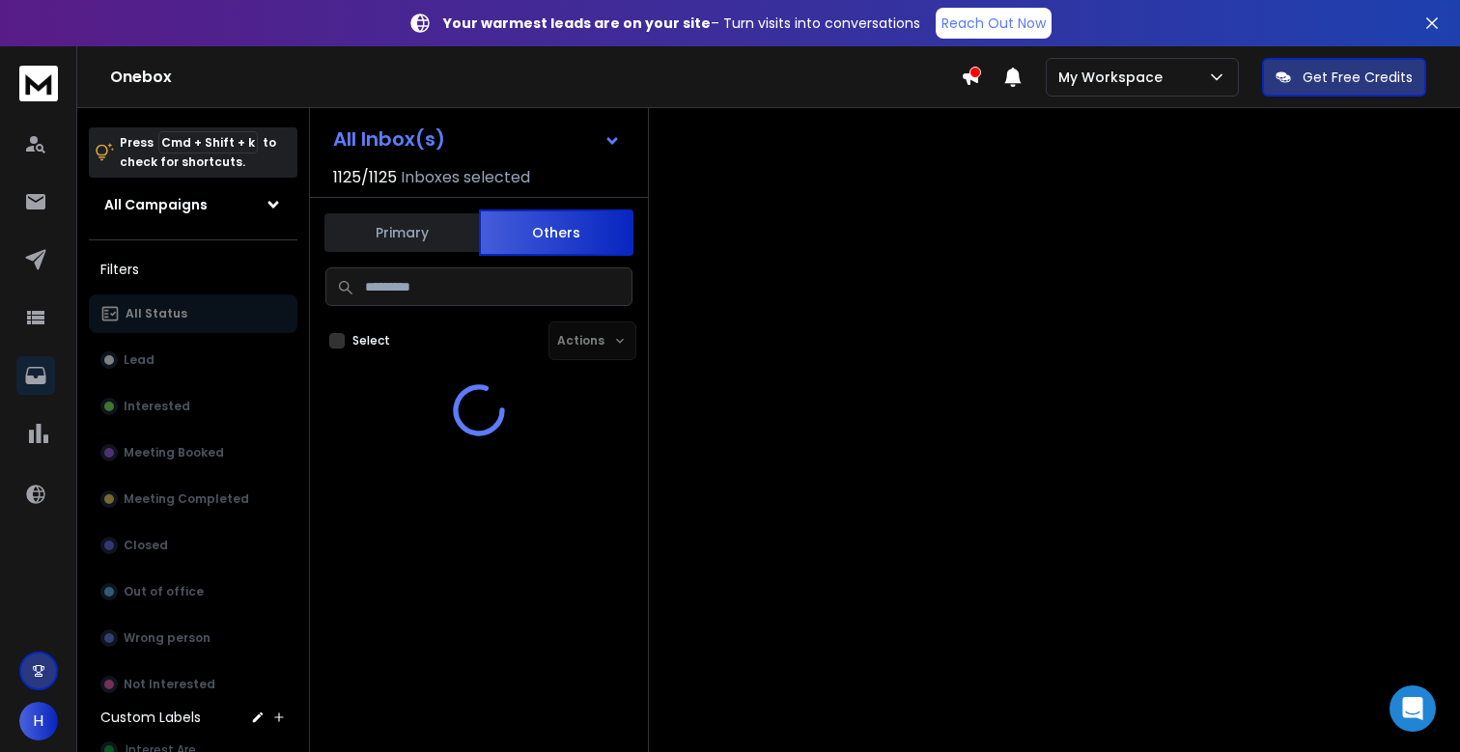
click at [499, 239] on button "Others" at bounding box center [556, 233] width 155 height 46
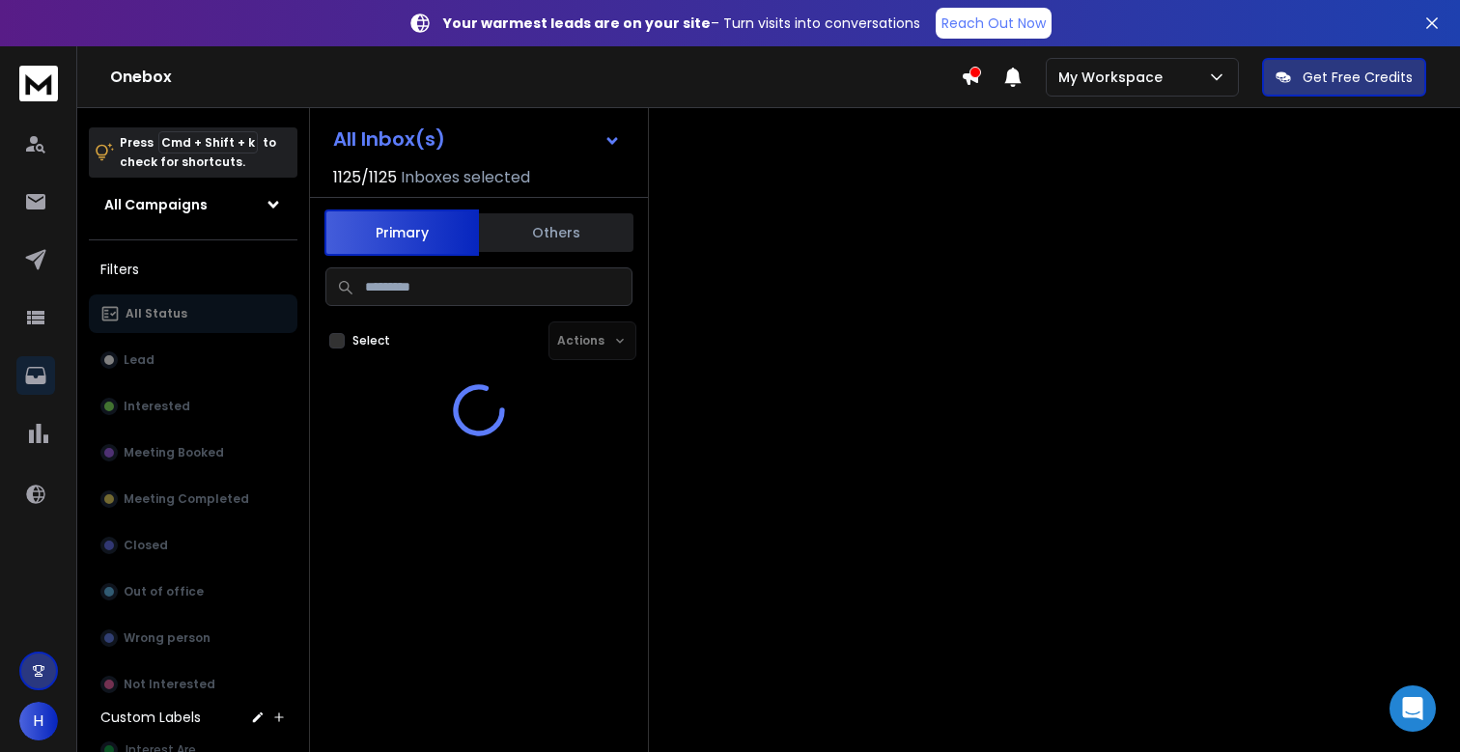
click at [412, 240] on button "Primary" at bounding box center [402, 233] width 155 height 46
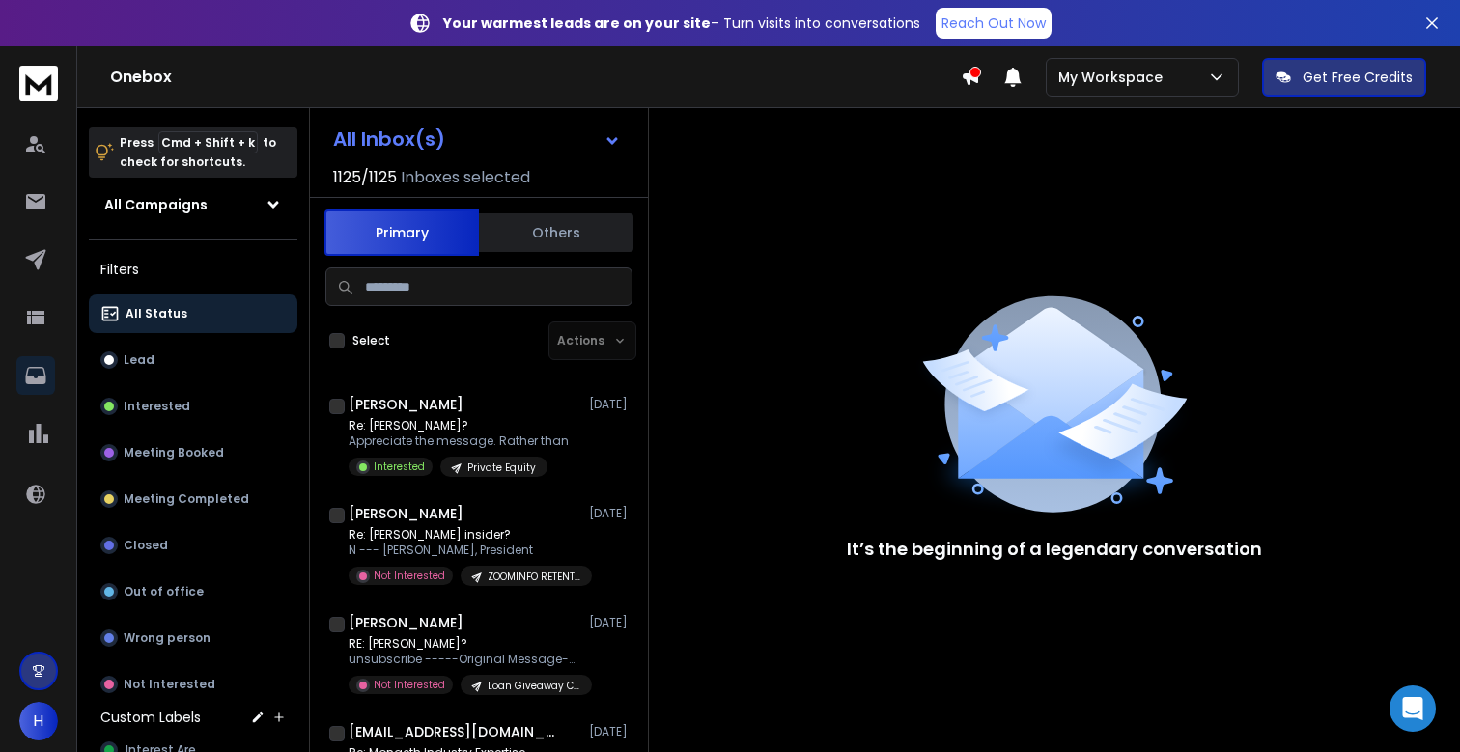
click at [492, 211] on div "All Inbox(s) 1125 / 1125 Inboxes selected Primary Others Select Actions [PERSON…" at bounding box center [479, 484] width 338 height 752
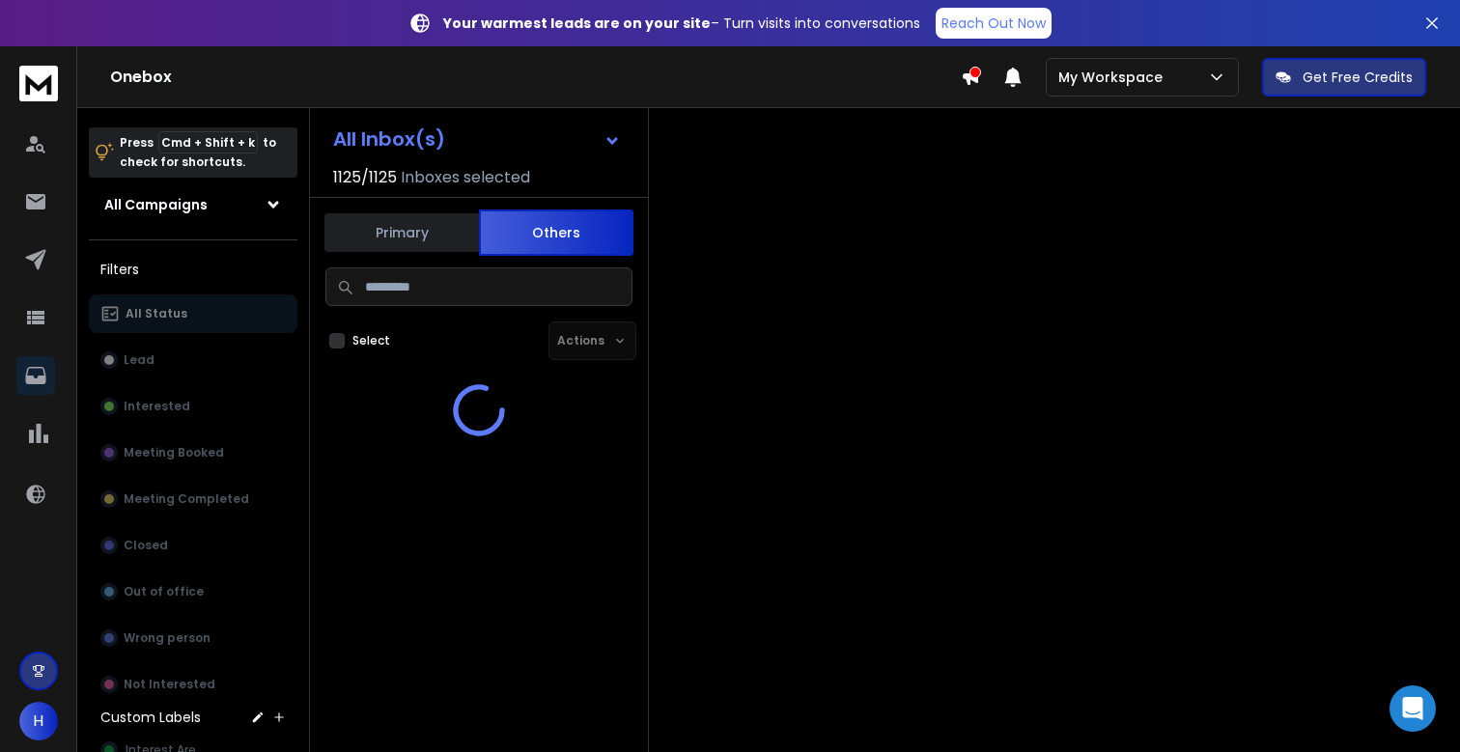
click at [492, 233] on button "Others" at bounding box center [556, 233] width 155 height 46
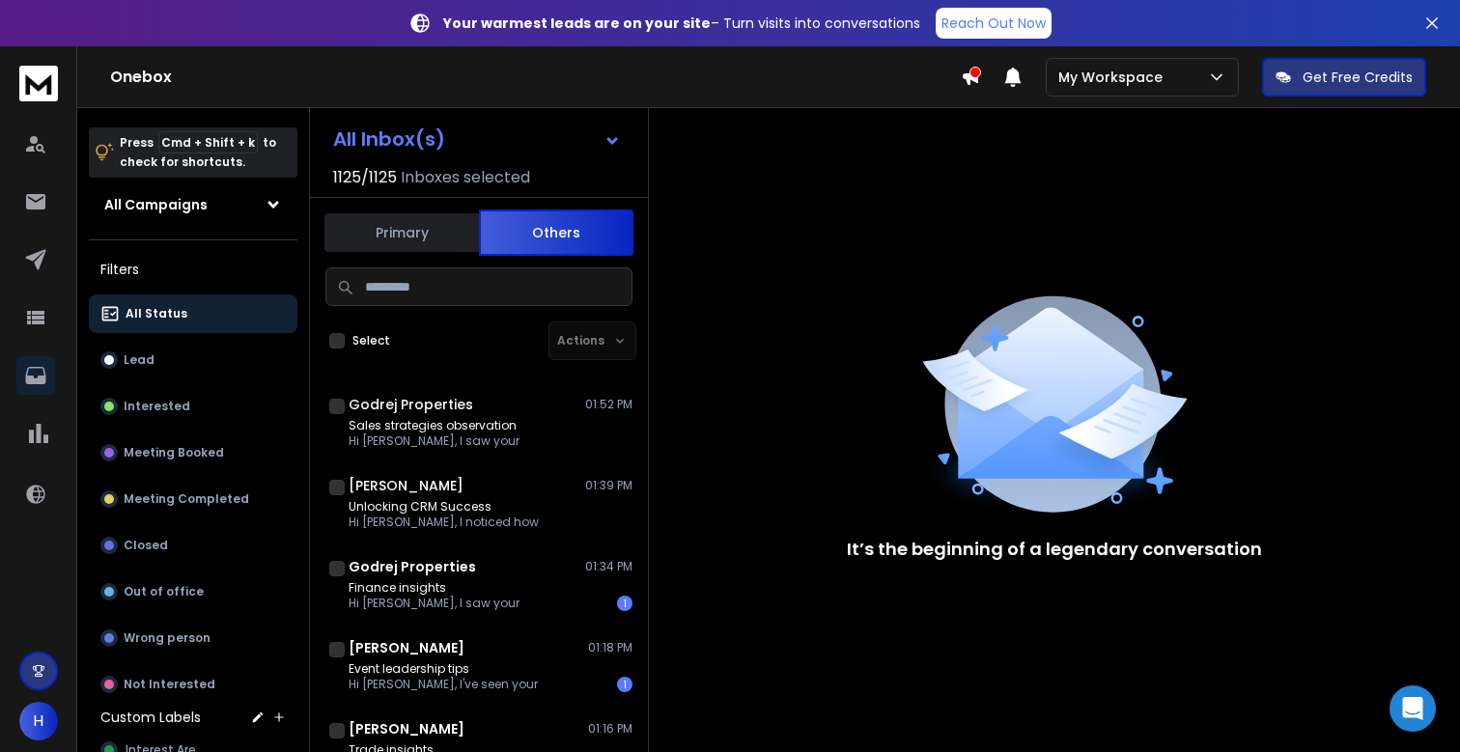
click at [412, 229] on button "Primary" at bounding box center [402, 233] width 155 height 42
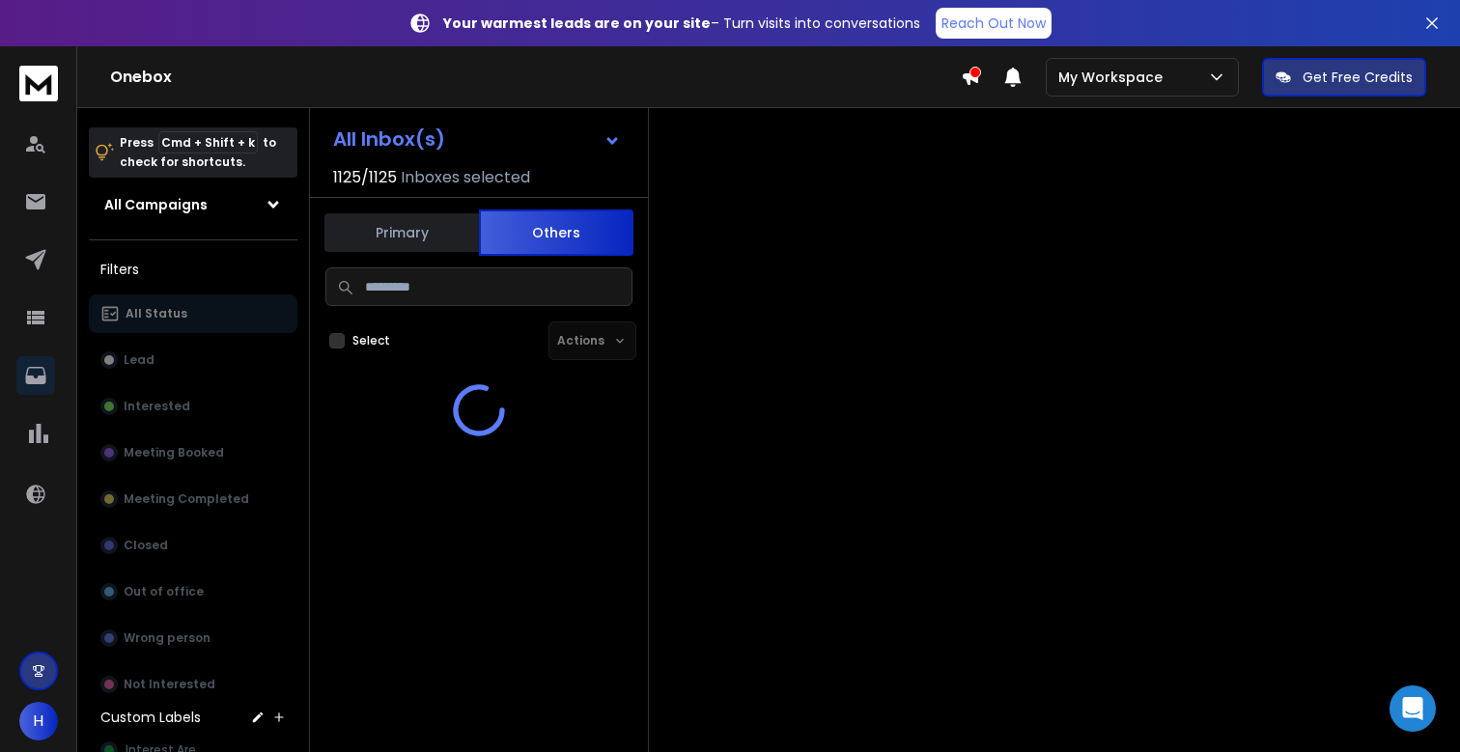
click at [545, 236] on button "Others" at bounding box center [556, 233] width 155 height 46
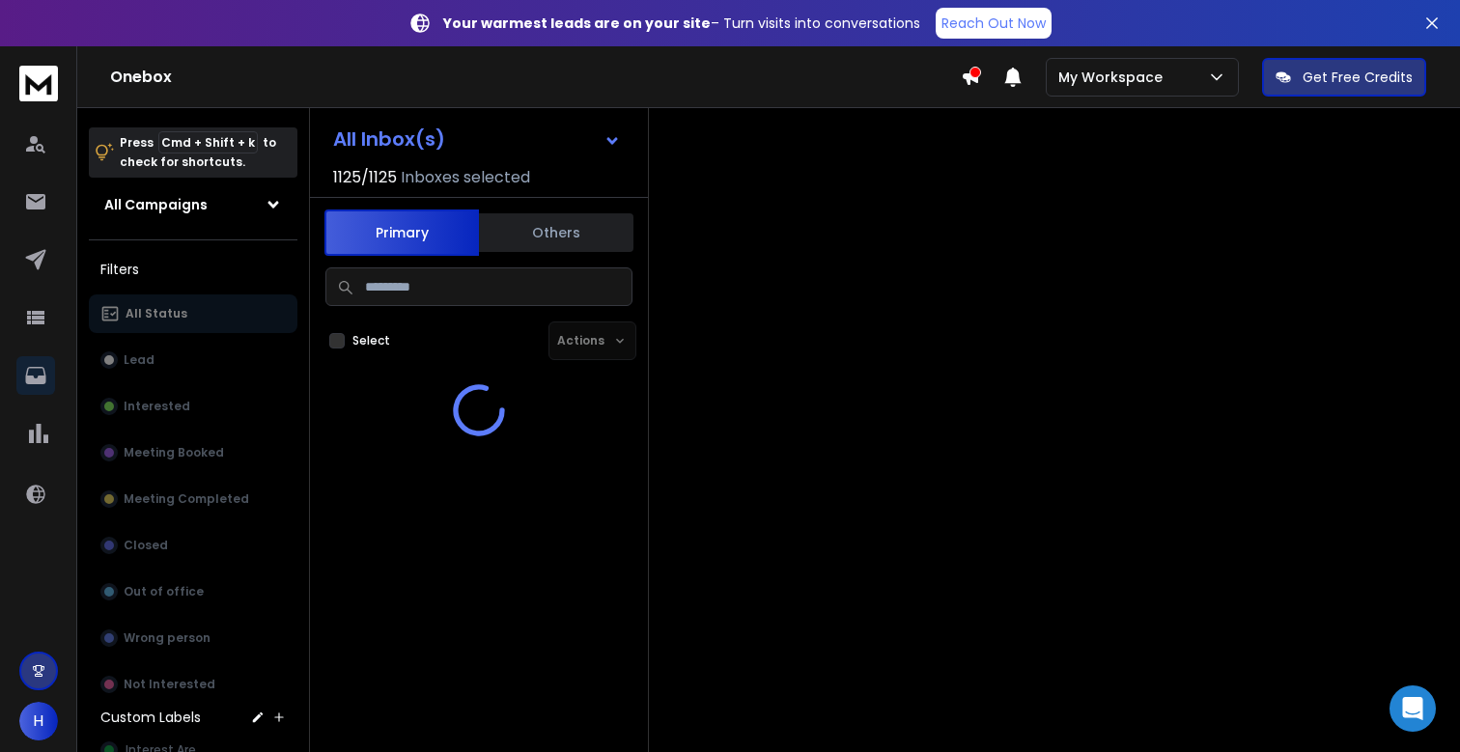
click at [415, 229] on button "Primary" at bounding box center [402, 233] width 155 height 46
click at [415, 230] on button "Primary" at bounding box center [402, 233] width 155 height 46
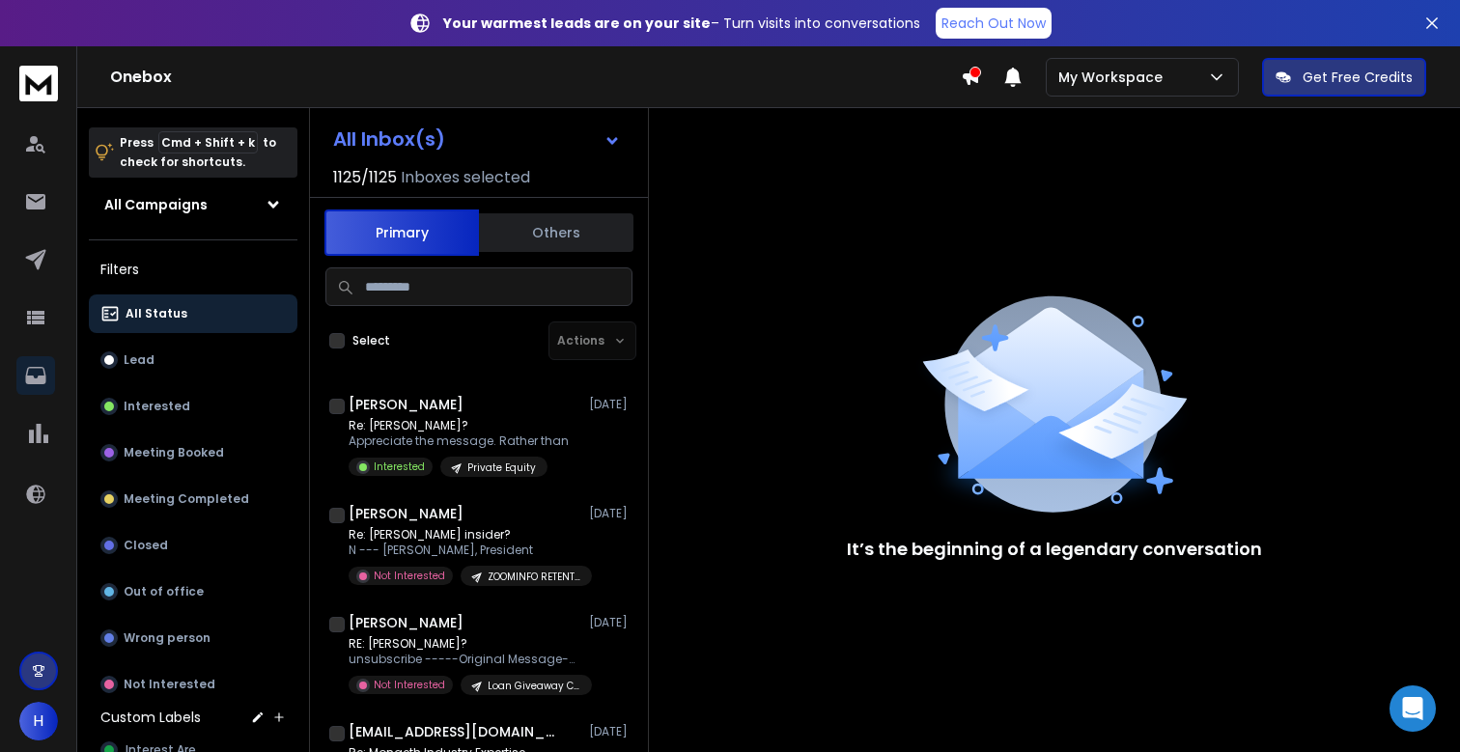
drag, startPoint x: 502, startPoint y: 173, endPoint x: 526, endPoint y: 208, distance: 42.3
click at [502, 174] on h3 "Inboxes selected" at bounding box center [465, 177] width 129 height 23
click at [532, 213] on button "Others" at bounding box center [556, 233] width 155 height 42
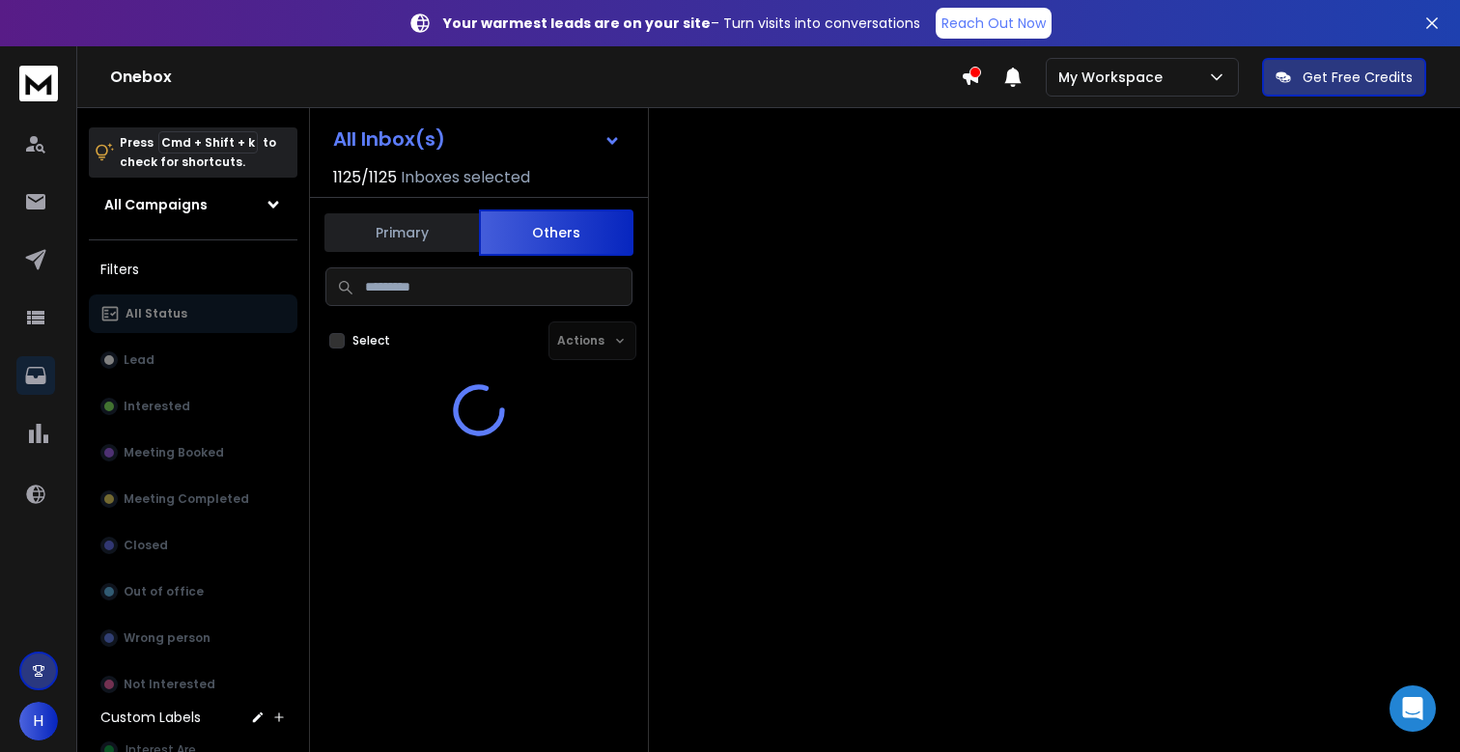
click at [532, 213] on button "Others" at bounding box center [556, 233] width 155 height 46
click at [402, 218] on button "Primary" at bounding box center [402, 233] width 155 height 42
